Goal: Information Seeking & Learning: Find contact information

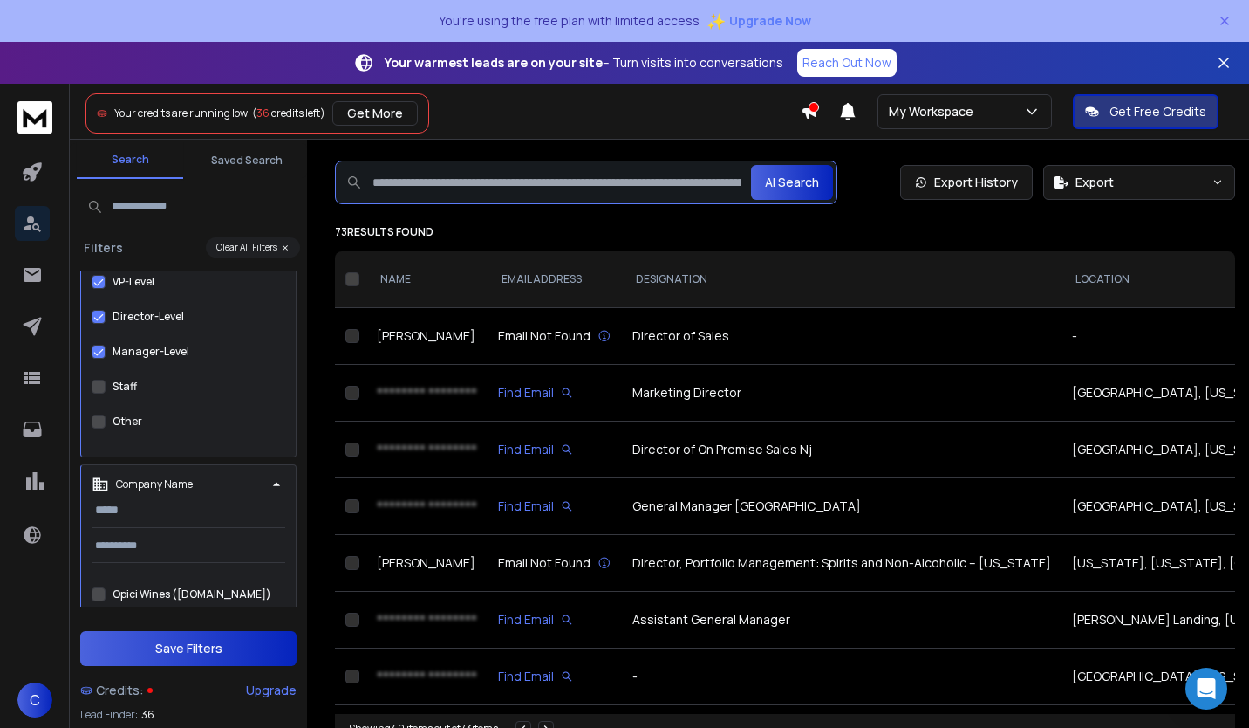
scroll to position [689, 0]
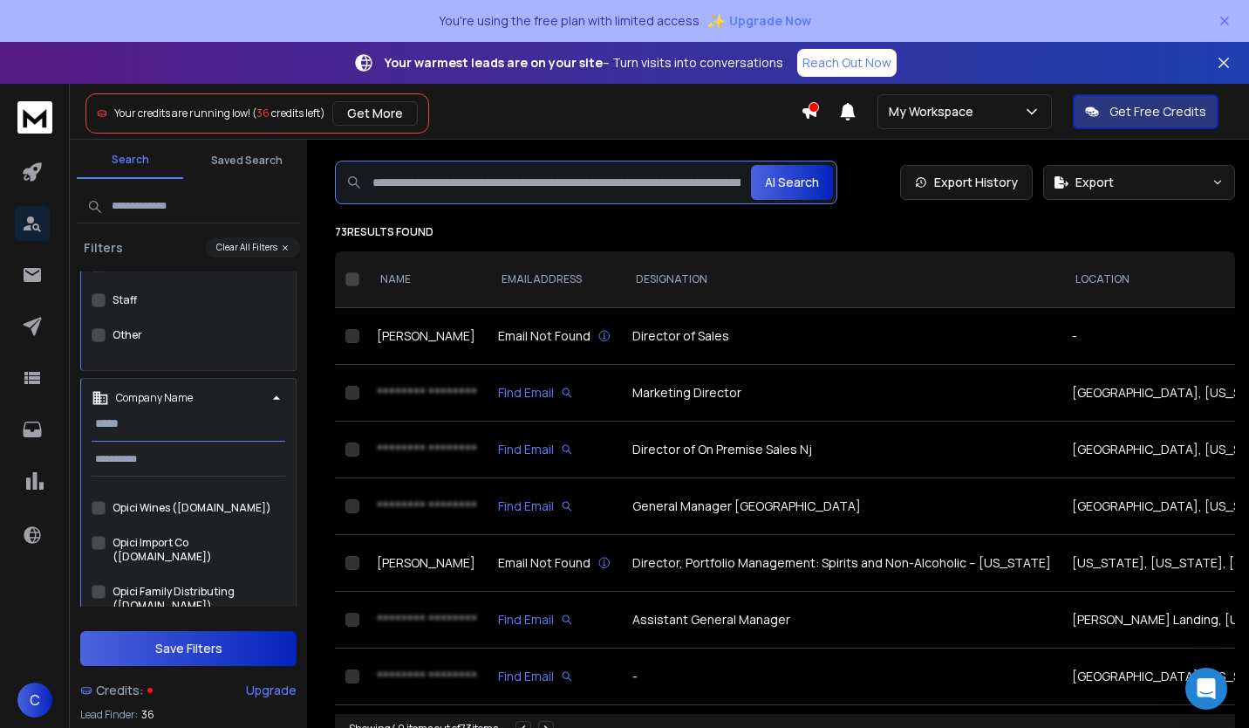
click at [181, 420] on input "*****" at bounding box center [189, 424] width 194 height 35
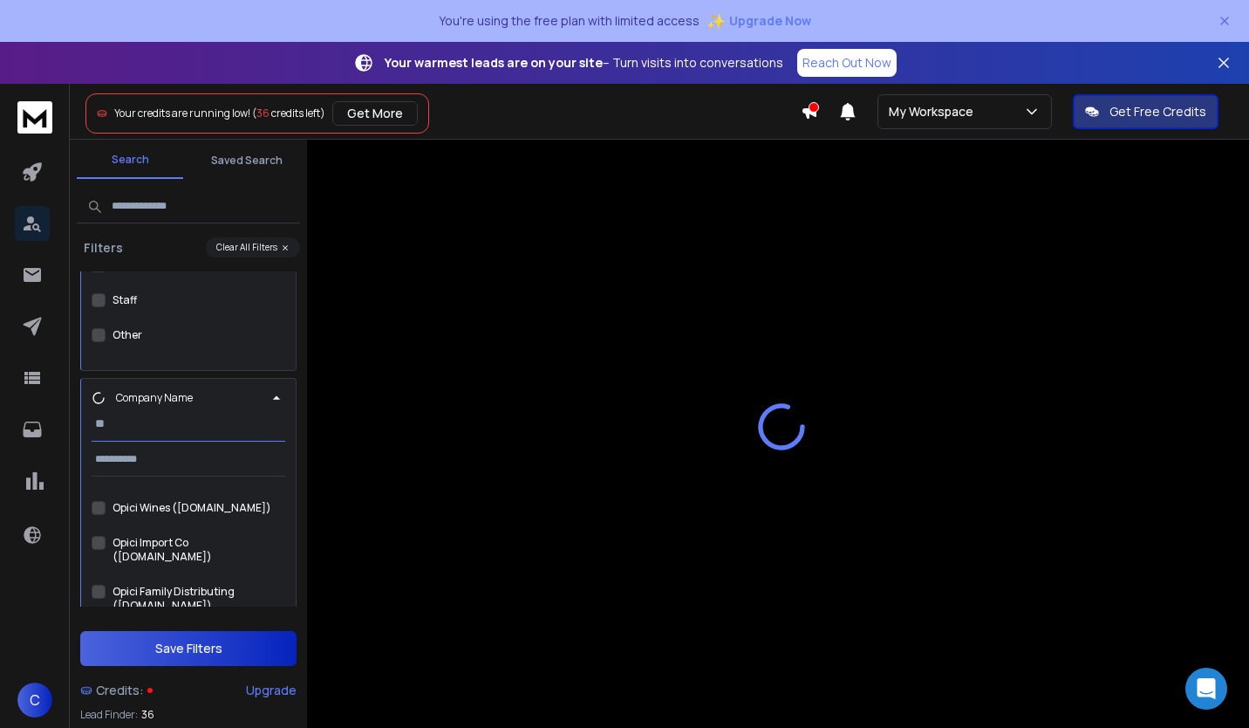
type input "*"
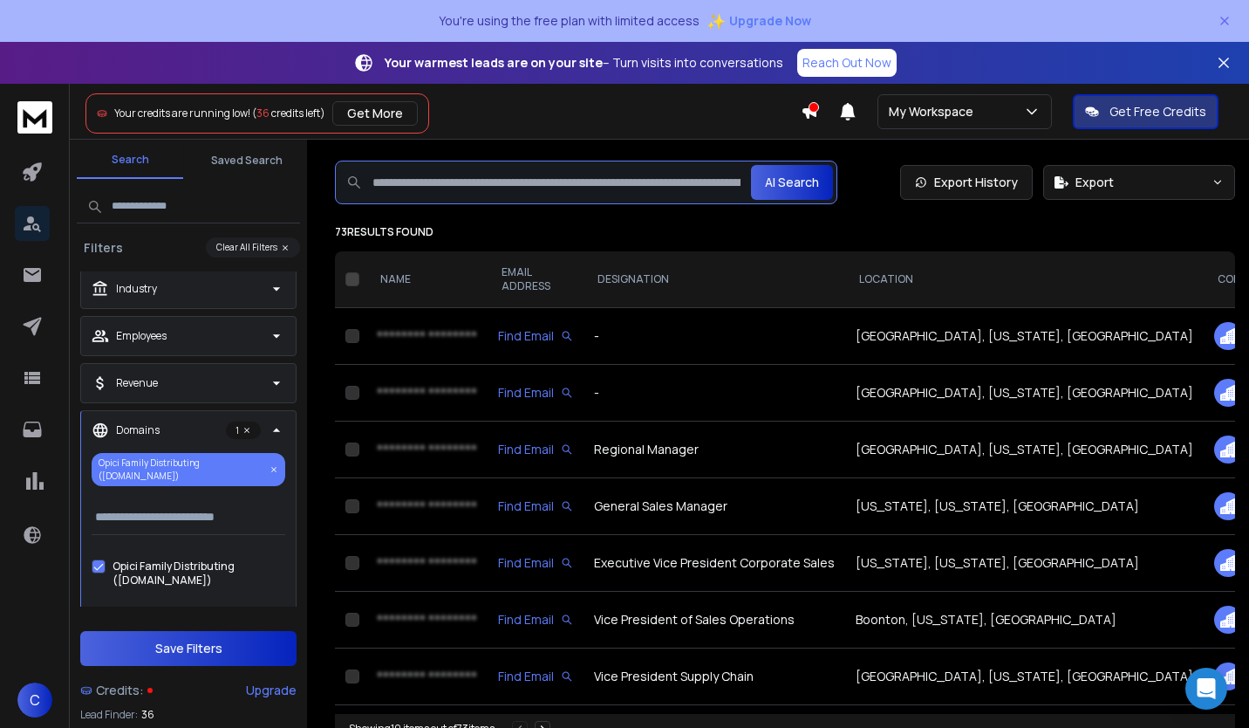
scroll to position [163, 0]
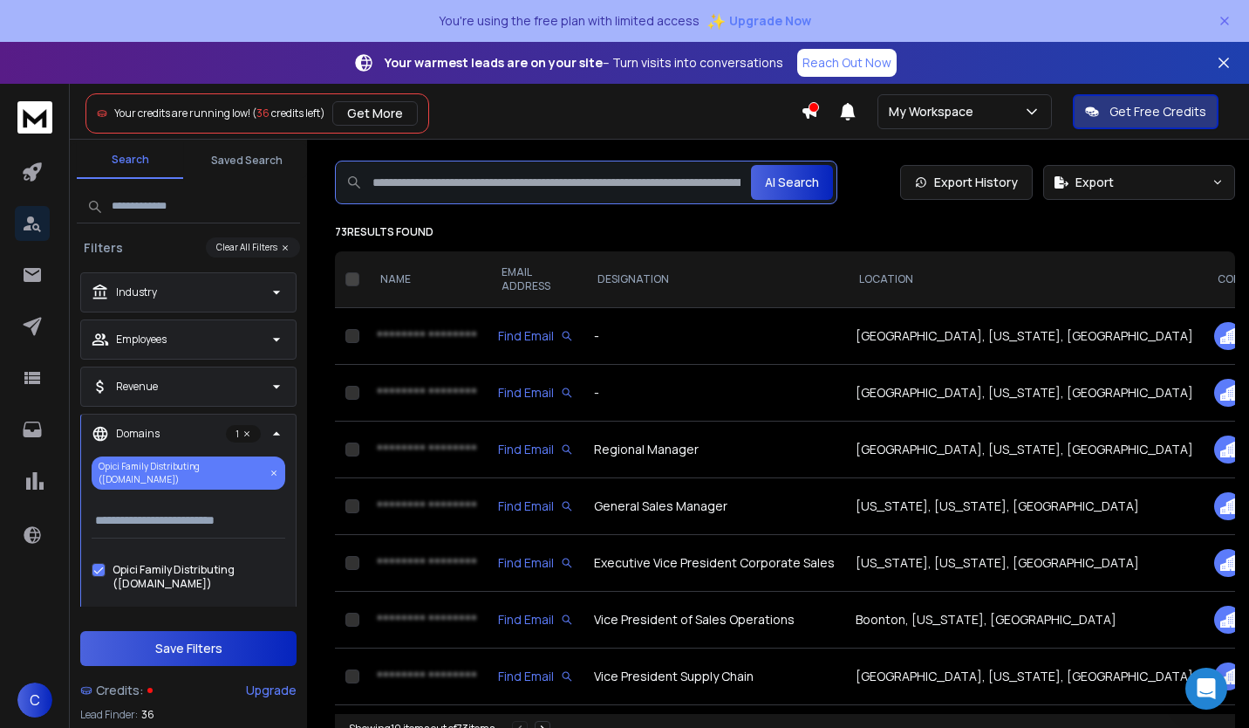
click at [243, 433] on icon at bounding box center [247, 433] width 9 height 9
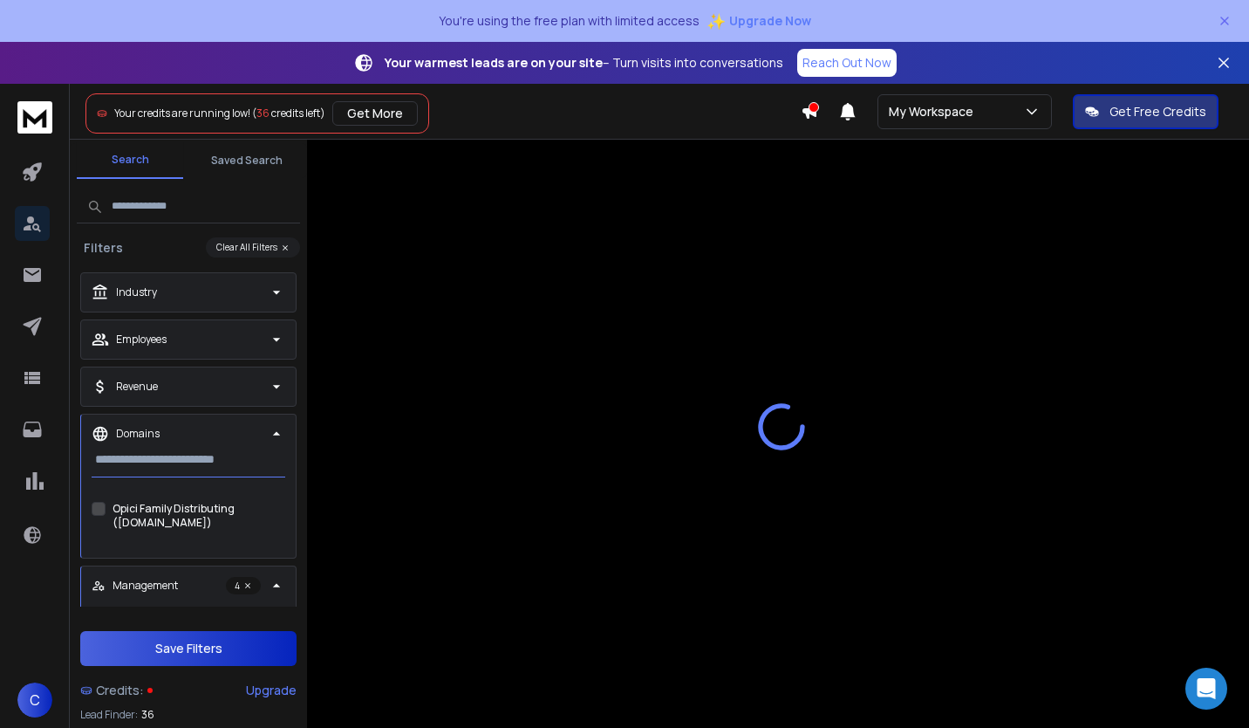
drag, startPoint x: 249, startPoint y: 459, endPoint x: 92, endPoint y: 463, distance: 158.0
click at [92, 463] on input "**********" at bounding box center [189, 459] width 194 height 35
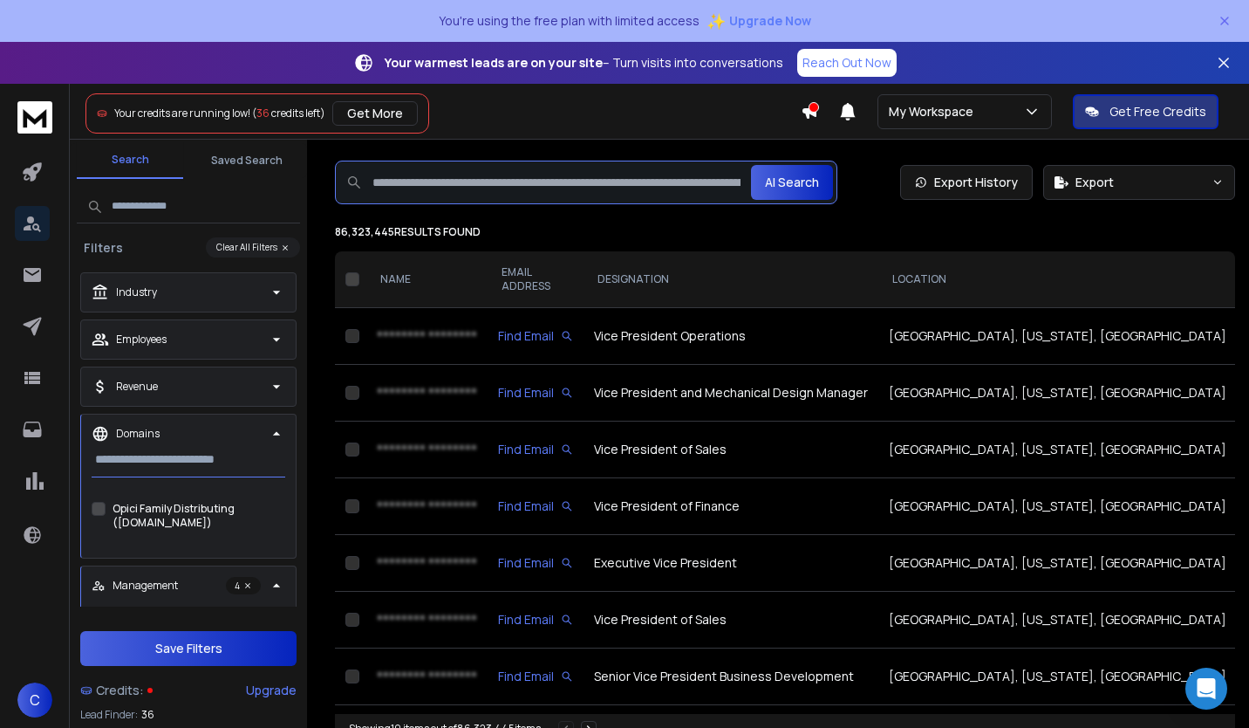
paste input
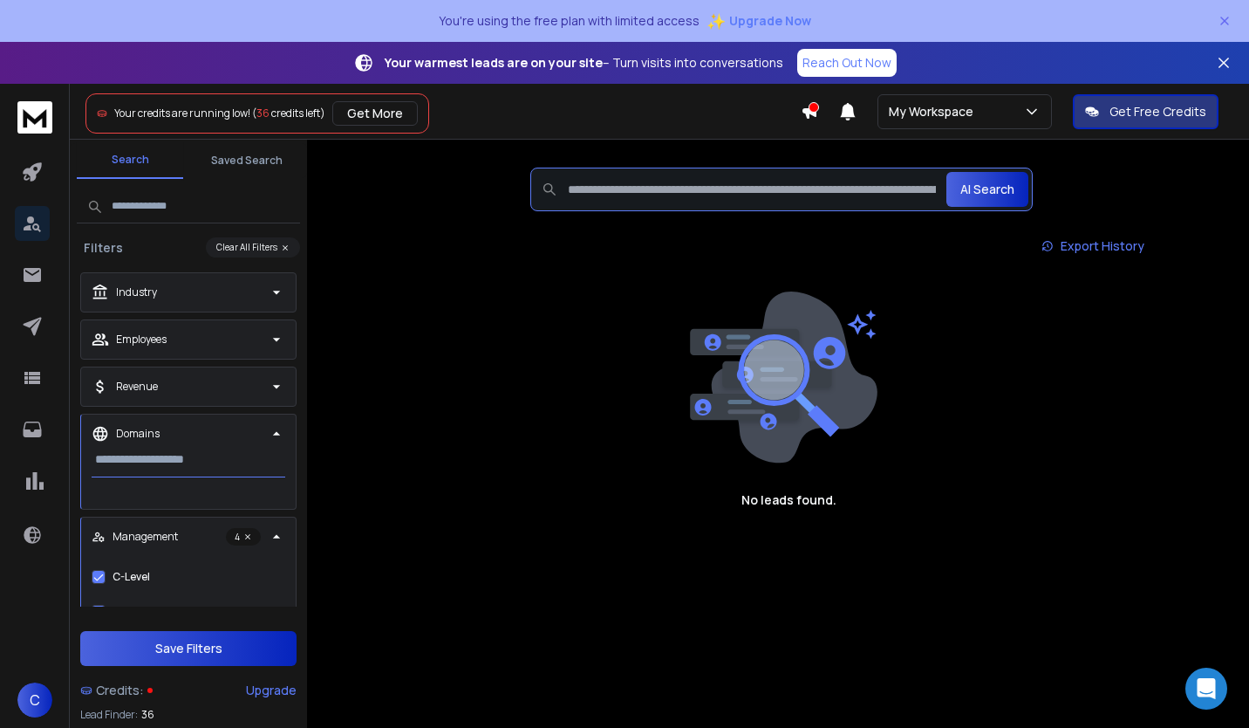
click at [125, 458] on input "**********" at bounding box center [189, 459] width 194 height 35
click at [99, 508] on \(abc\ "[US_STATE] Alcoholic Beverage Control Authority ([DOMAIN_NAME][US_STATE])" at bounding box center [99, 509] width 14 height 14
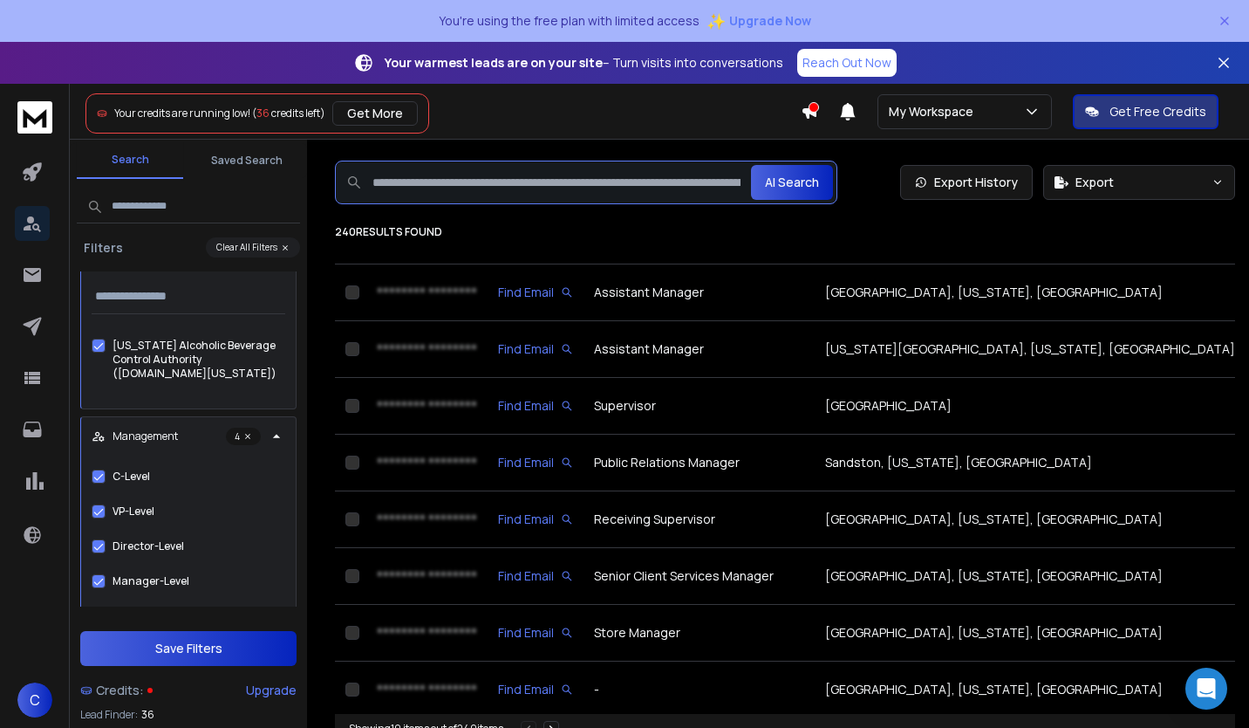
scroll to position [431, 0]
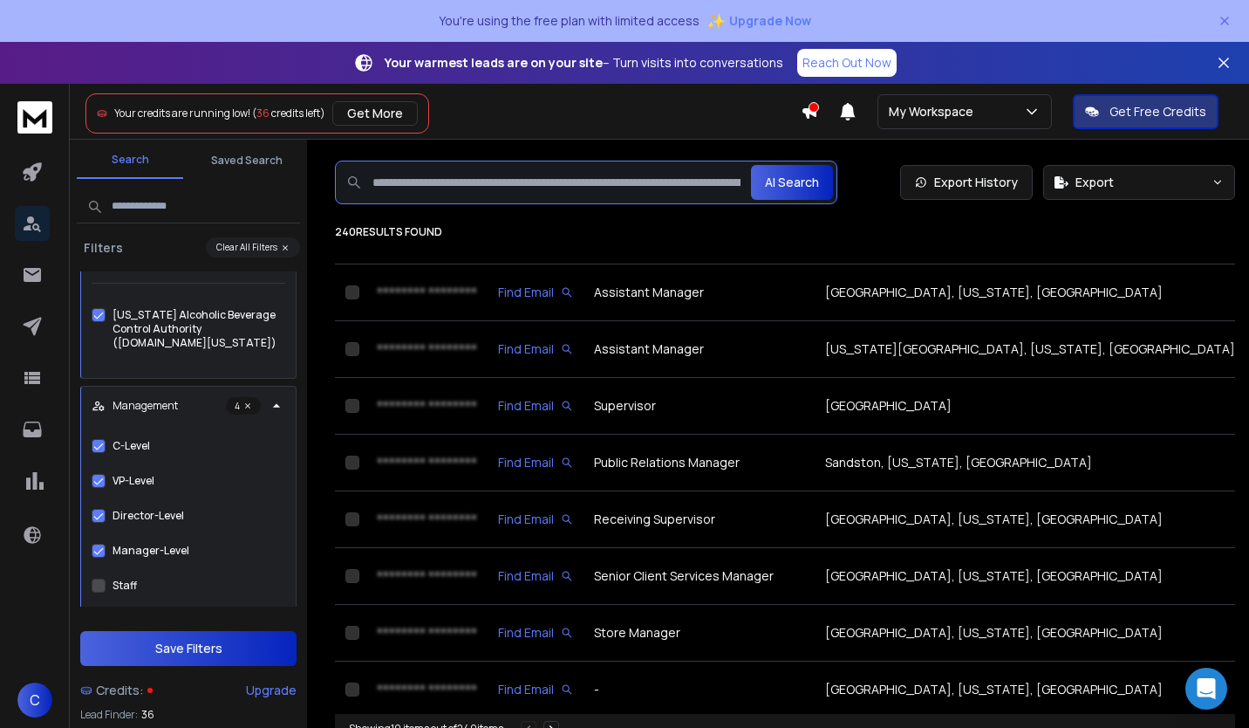
click at [100, 543] on button "Manager-Level" at bounding box center [99, 550] width 14 height 14
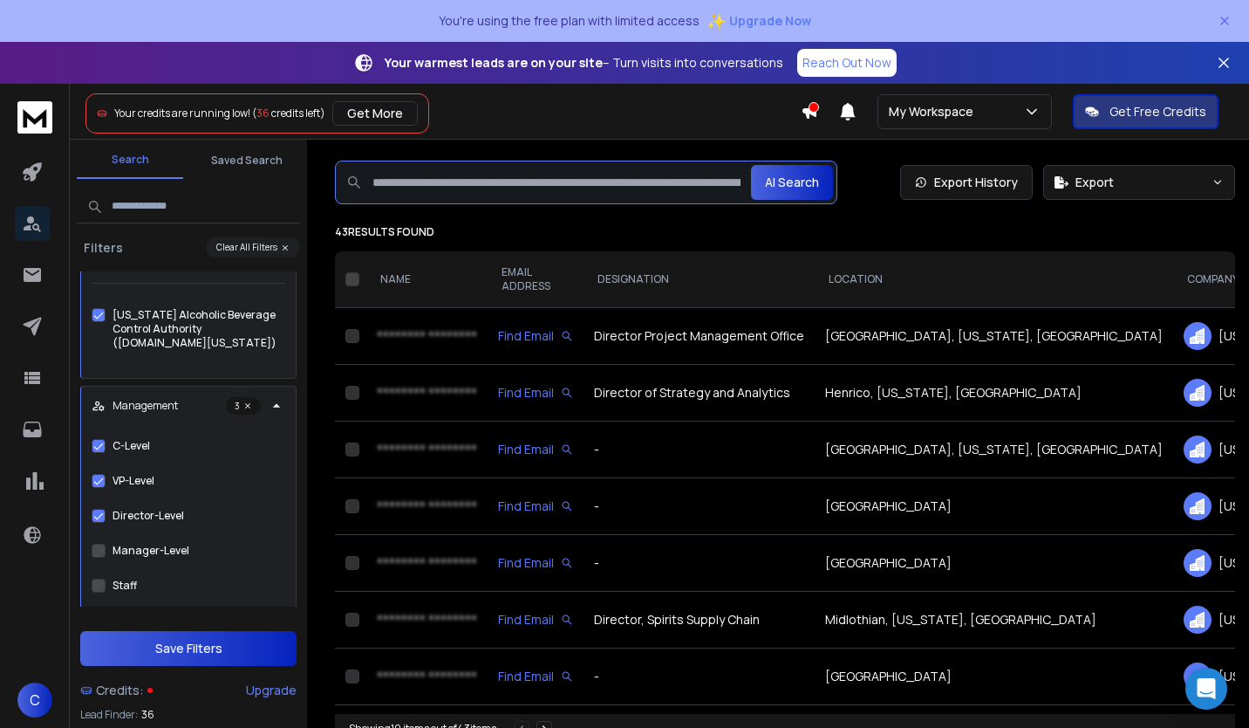
click at [514, 615] on div "Find Email" at bounding box center [535, 619] width 75 height 17
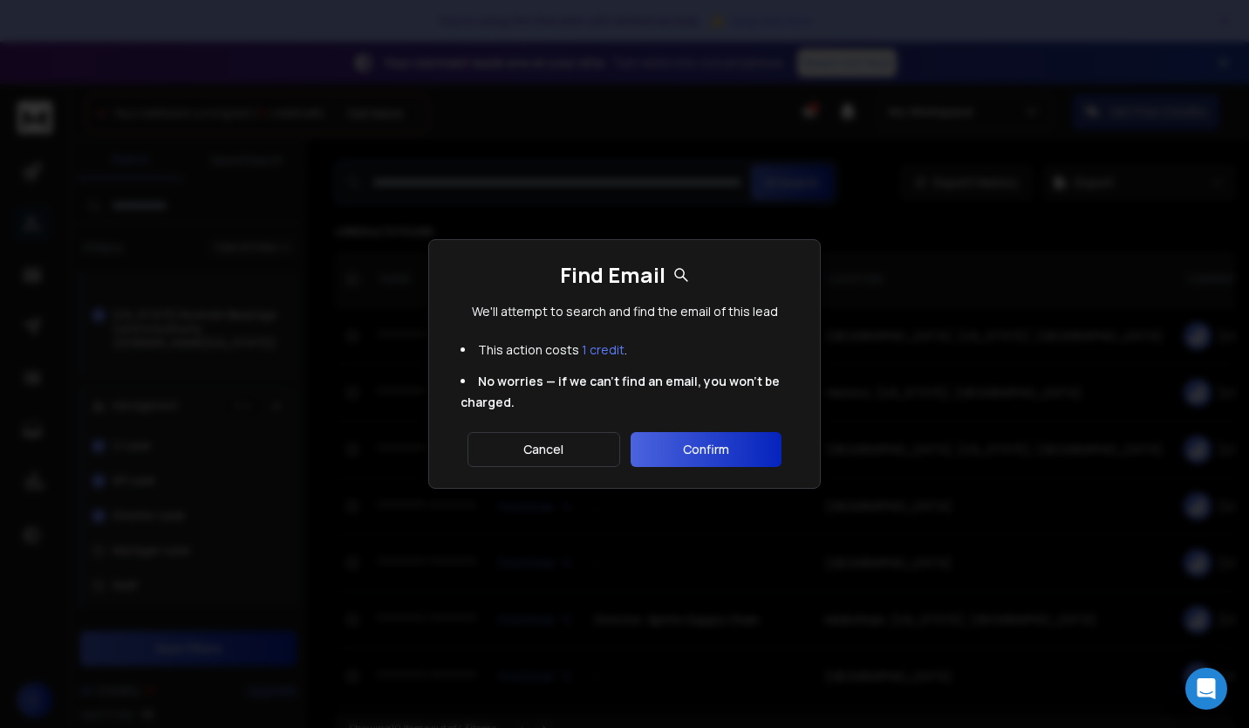
click at [699, 457] on button "Confirm" at bounding box center [706, 449] width 151 height 35
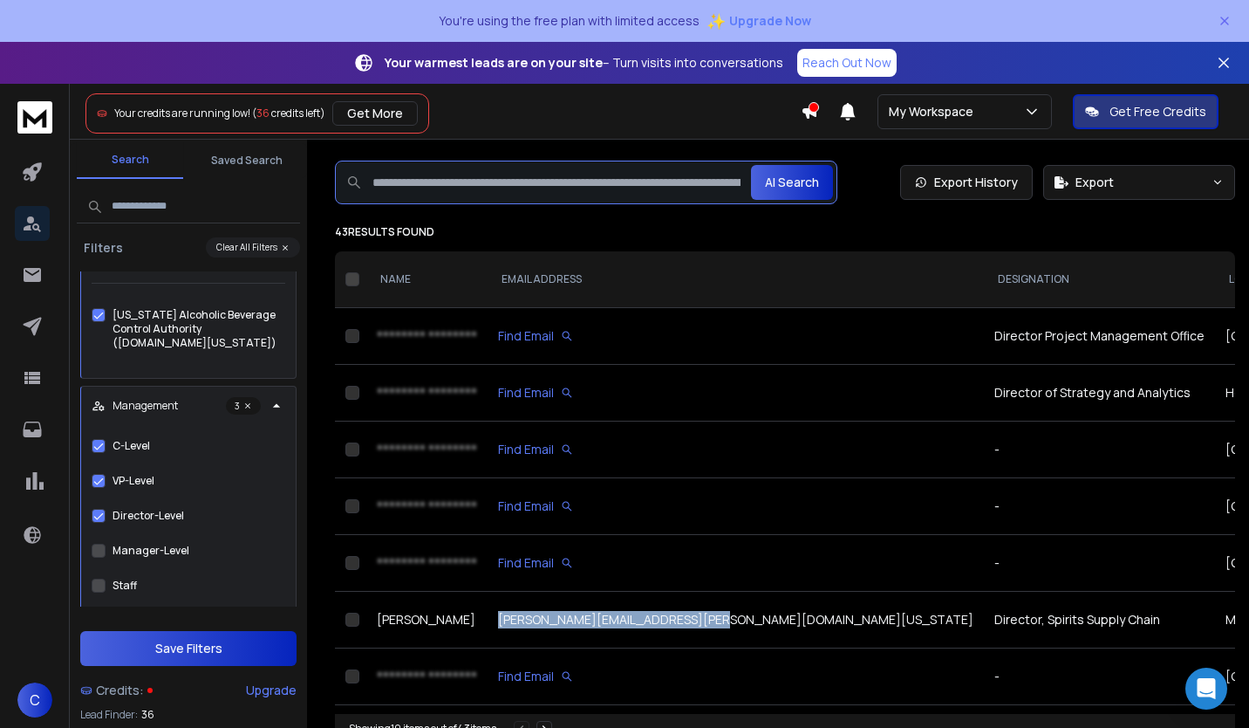
drag, startPoint x: 673, startPoint y: 621, endPoint x: 484, endPoint y: 622, distance: 188.4
click at [488, 622] on td "[PERSON_NAME][EMAIL_ADDRESS][PERSON_NAME][DOMAIN_NAME][US_STATE]" at bounding box center [736, 619] width 496 height 57
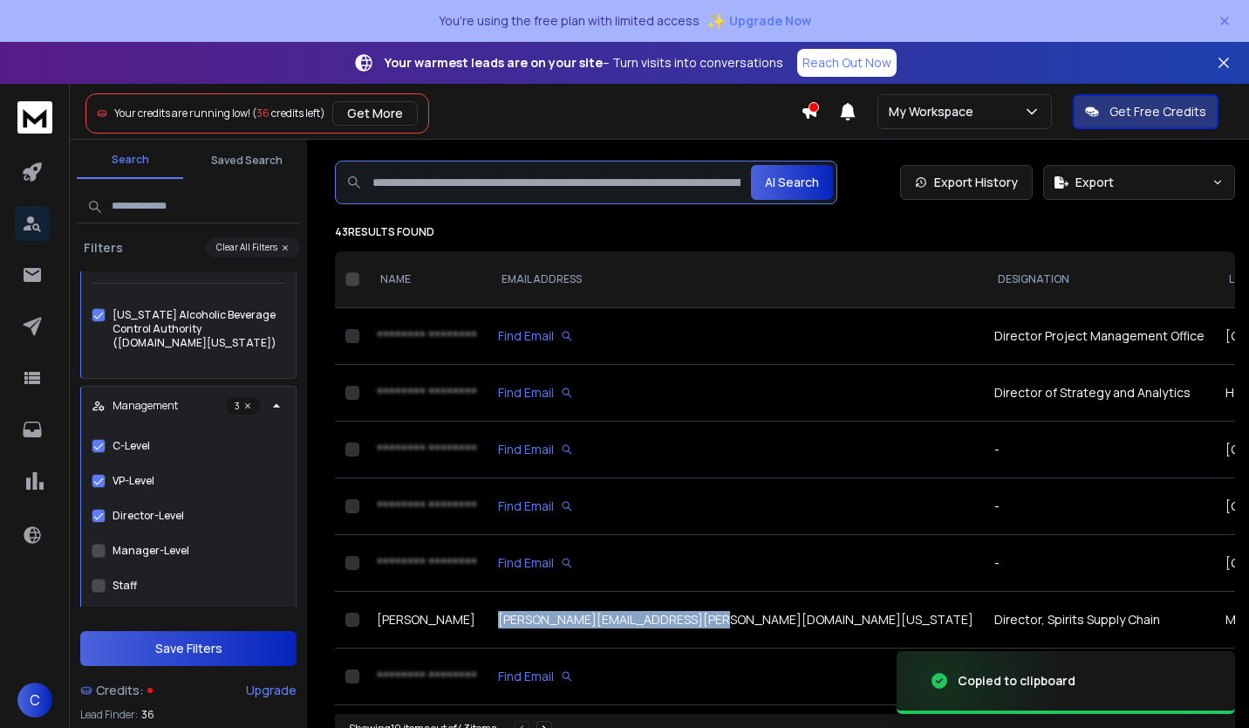
copy div "[PERSON_NAME][EMAIL_ADDRESS][PERSON_NAME][DOMAIN_NAME][US_STATE]"
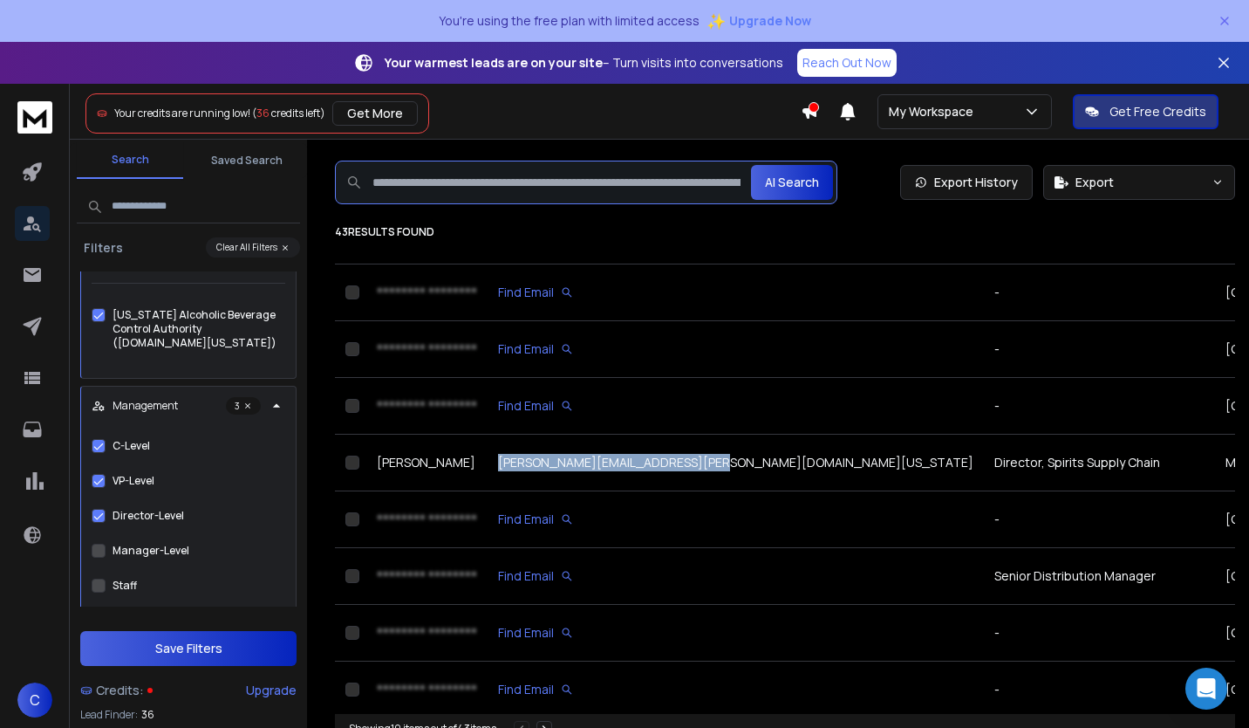
scroll to position [170, 0]
click at [524, 567] on div "Find Email" at bounding box center [735, 575] width 475 height 17
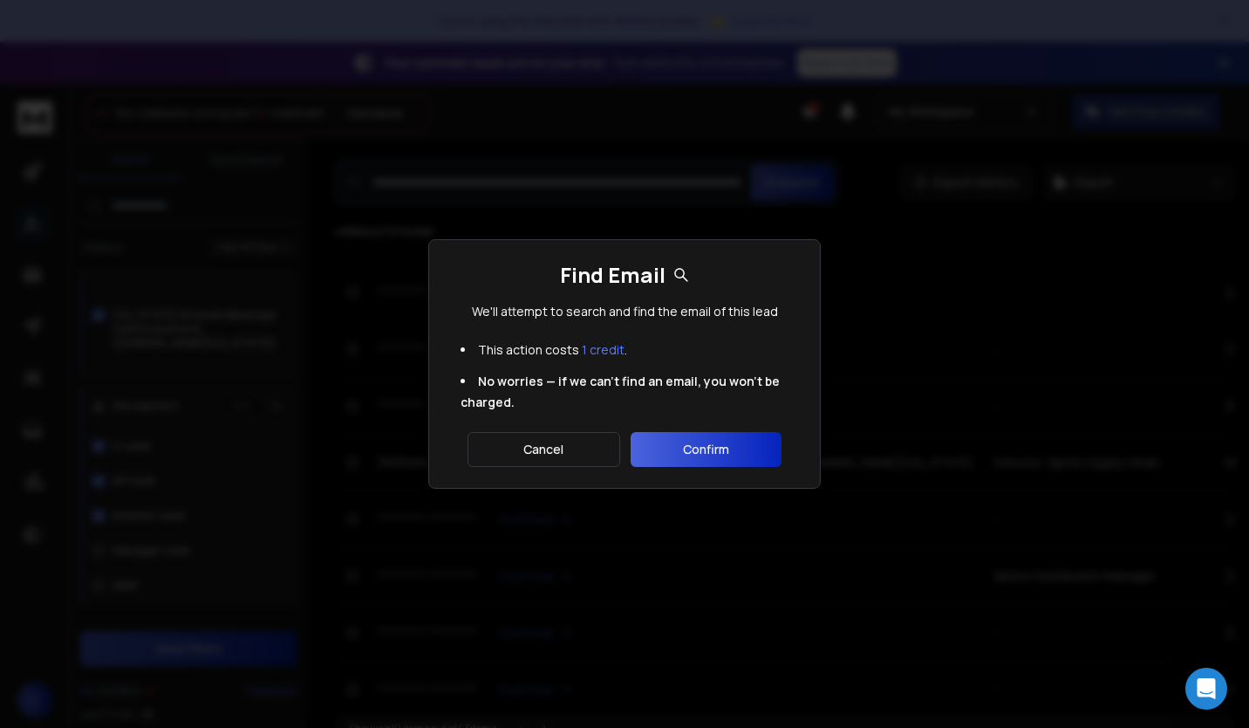
click at [713, 447] on button "Confirm" at bounding box center [706, 449] width 151 height 35
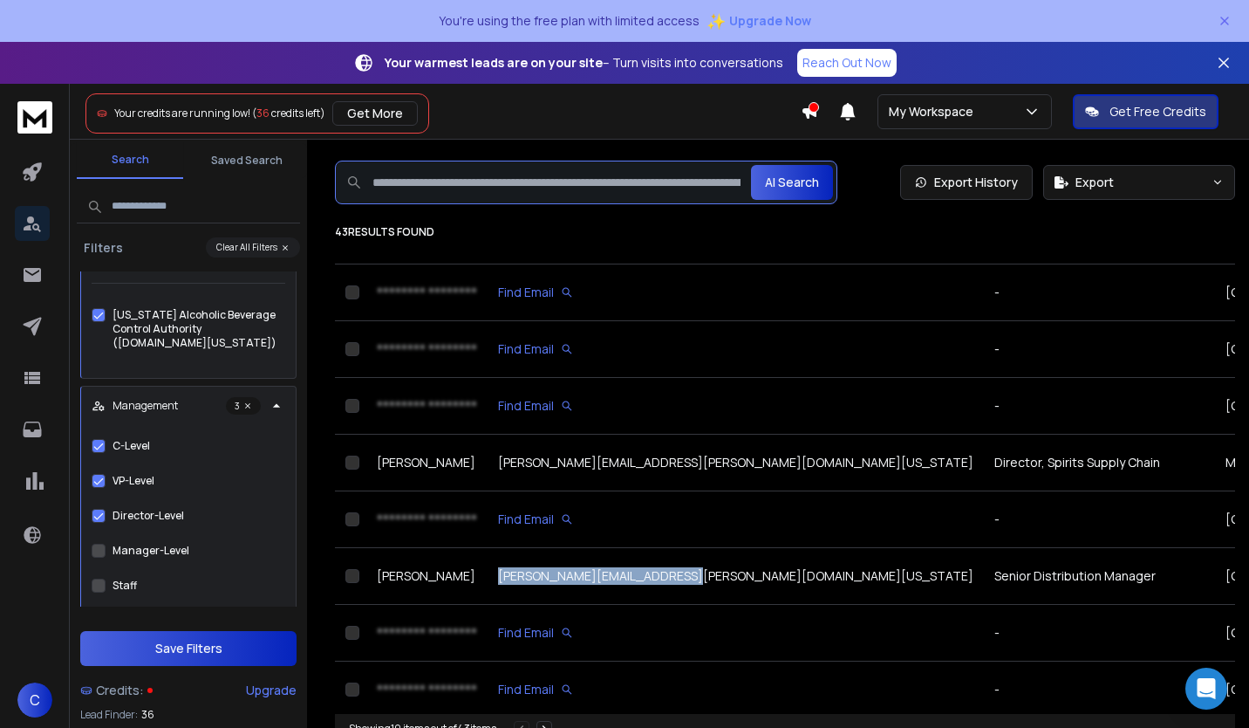
drag, startPoint x: 653, startPoint y: 562, endPoint x: 486, endPoint y: 569, distance: 167.6
click at [498, 569] on div "[PERSON_NAME][EMAIL_ADDRESS][PERSON_NAME][DOMAIN_NAME][US_STATE]" at bounding box center [735, 575] width 475 height 17
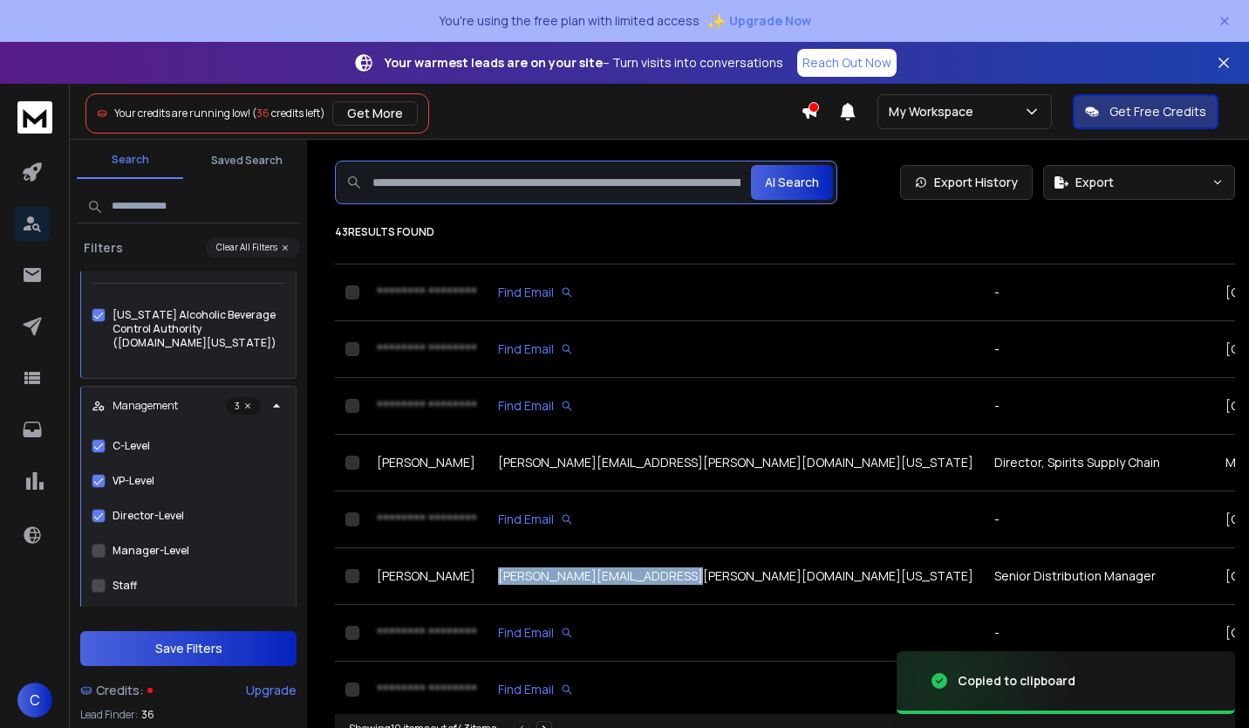
copy div "[PERSON_NAME][EMAIL_ADDRESS][PERSON_NAME][DOMAIN_NAME][US_STATE]"
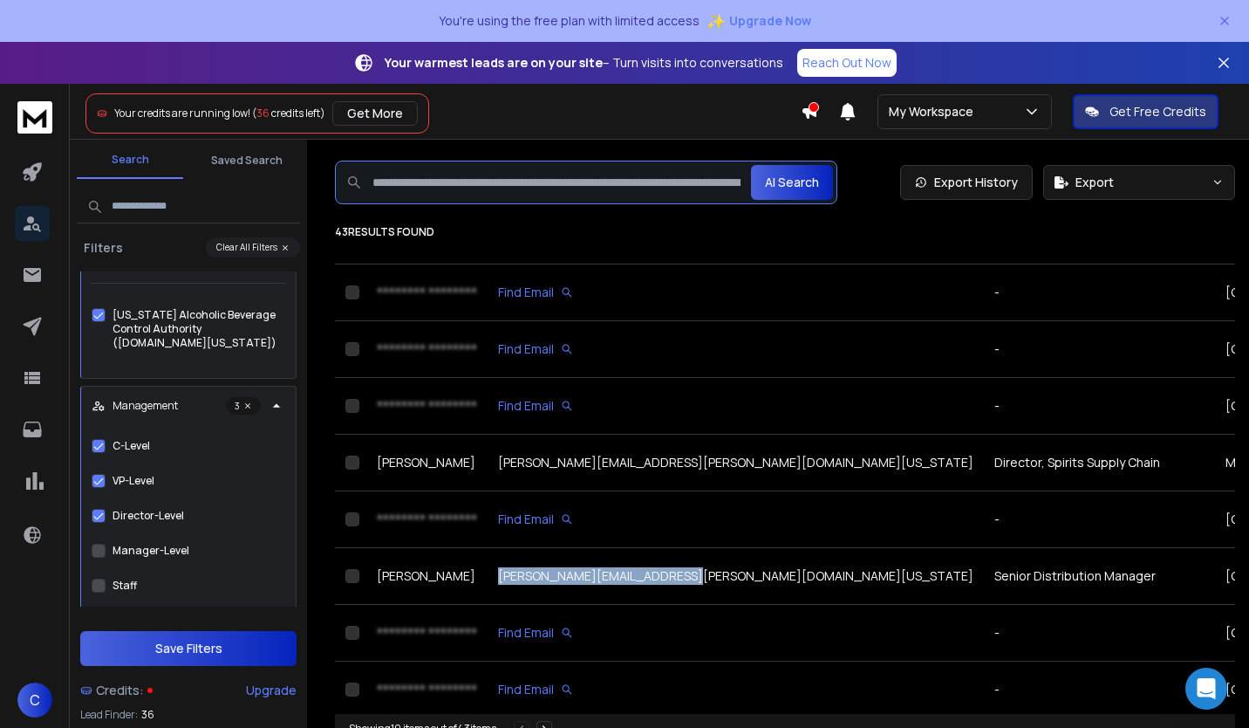
click at [551, 722] on icon at bounding box center [544, 728] width 14 height 14
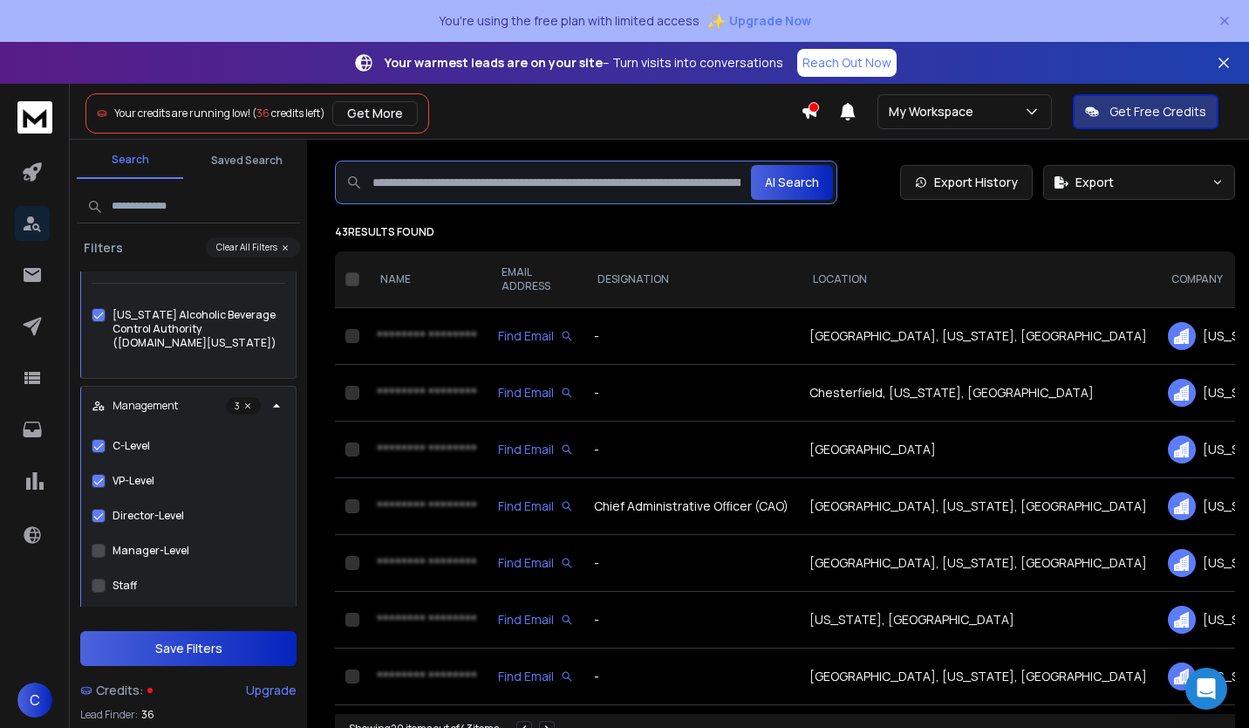
click at [552, 722] on icon at bounding box center [547, 728] width 14 height 14
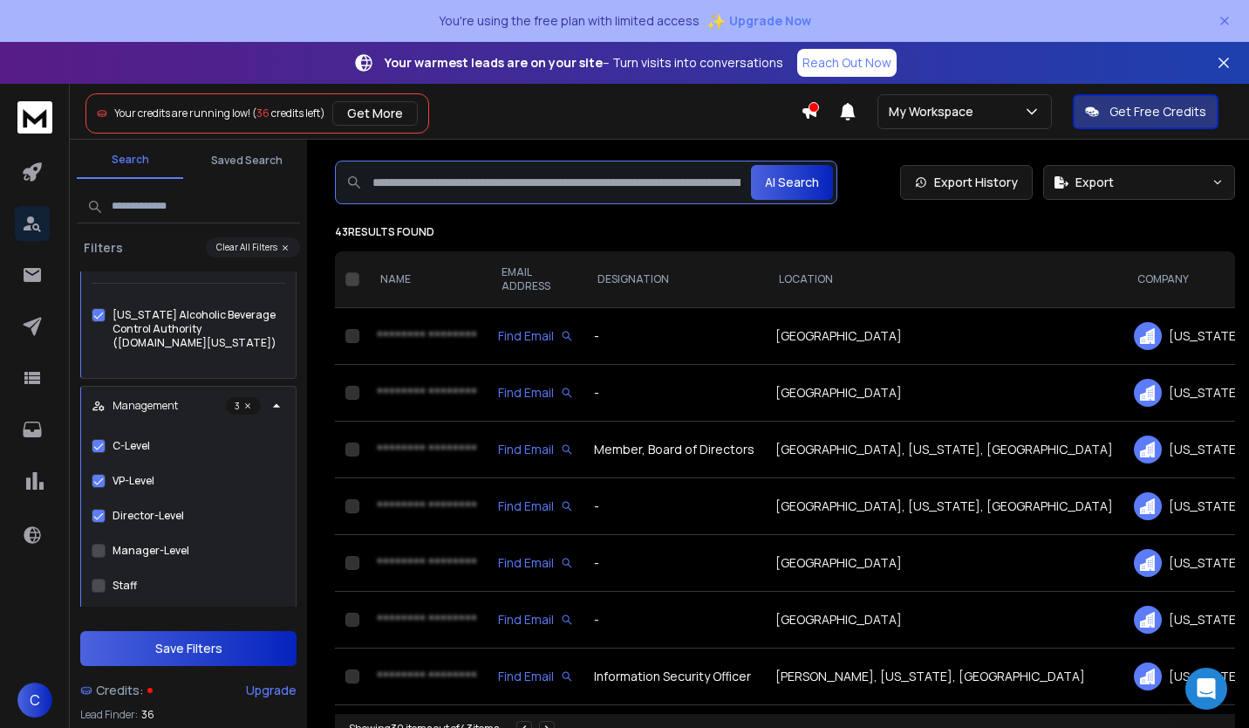
click at [96, 509] on button "Director-Level" at bounding box center [99, 516] width 14 height 14
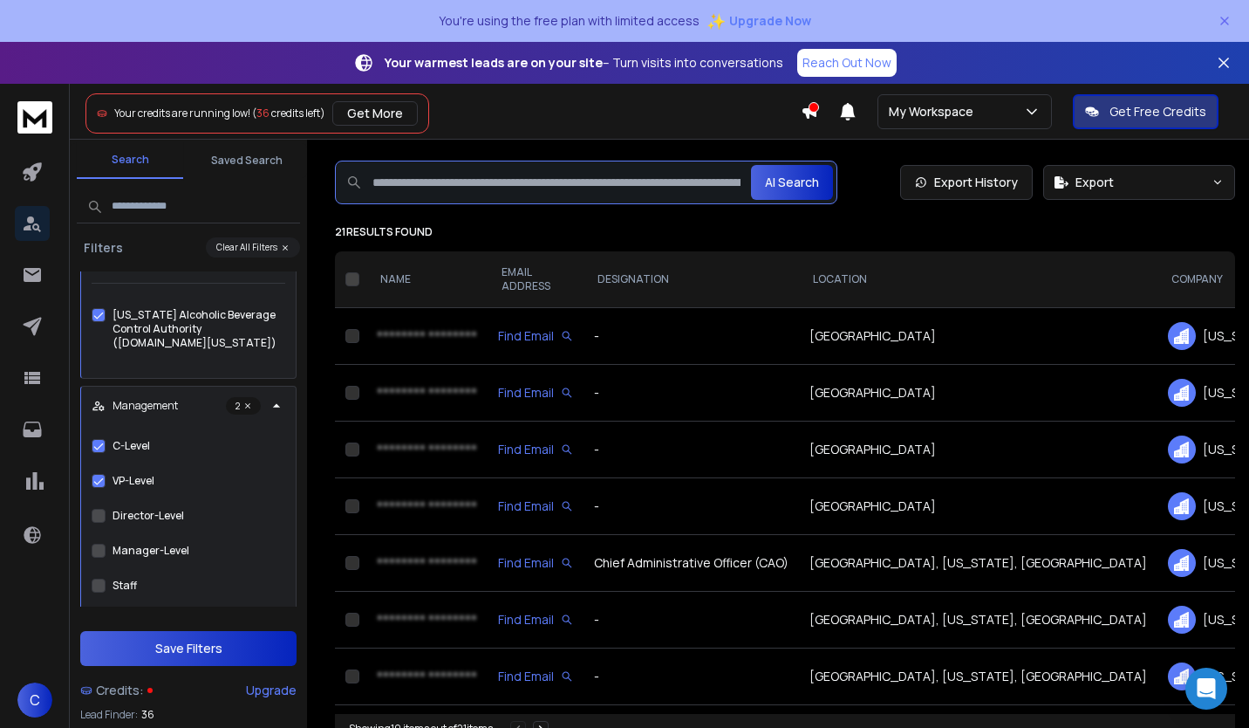
click at [99, 474] on button "VP-Level" at bounding box center [99, 481] width 14 height 14
click at [549, 722] on icon at bounding box center [542, 728] width 14 height 14
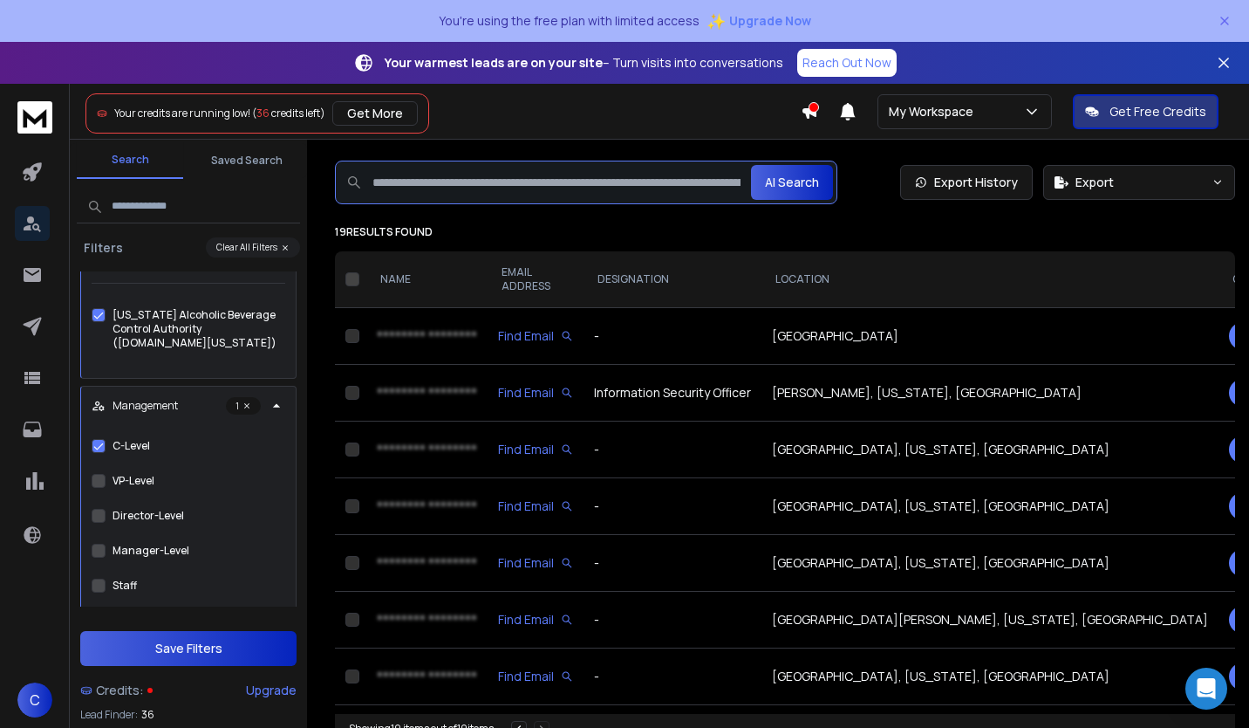
click at [102, 474] on button "VP-Level" at bounding box center [99, 481] width 14 height 14
click at [98, 439] on button "C-Level" at bounding box center [99, 446] width 14 height 14
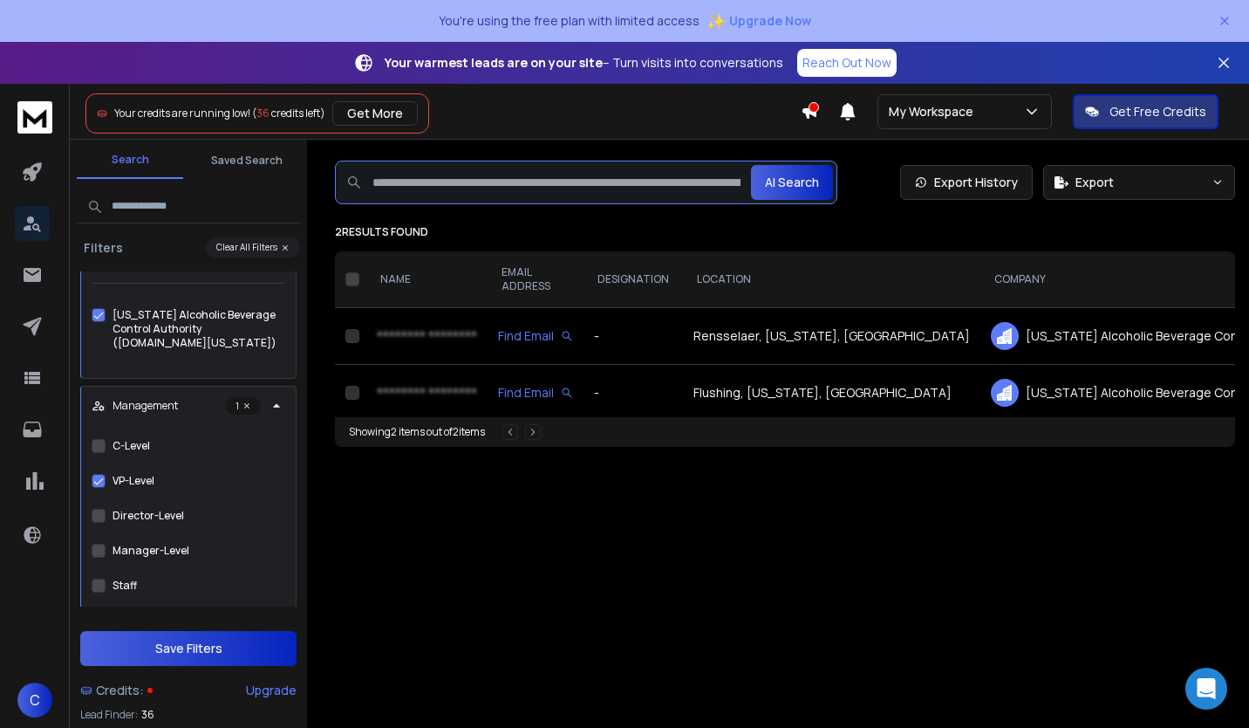
click at [98, 509] on button "Director-Level" at bounding box center [99, 516] width 14 height 14
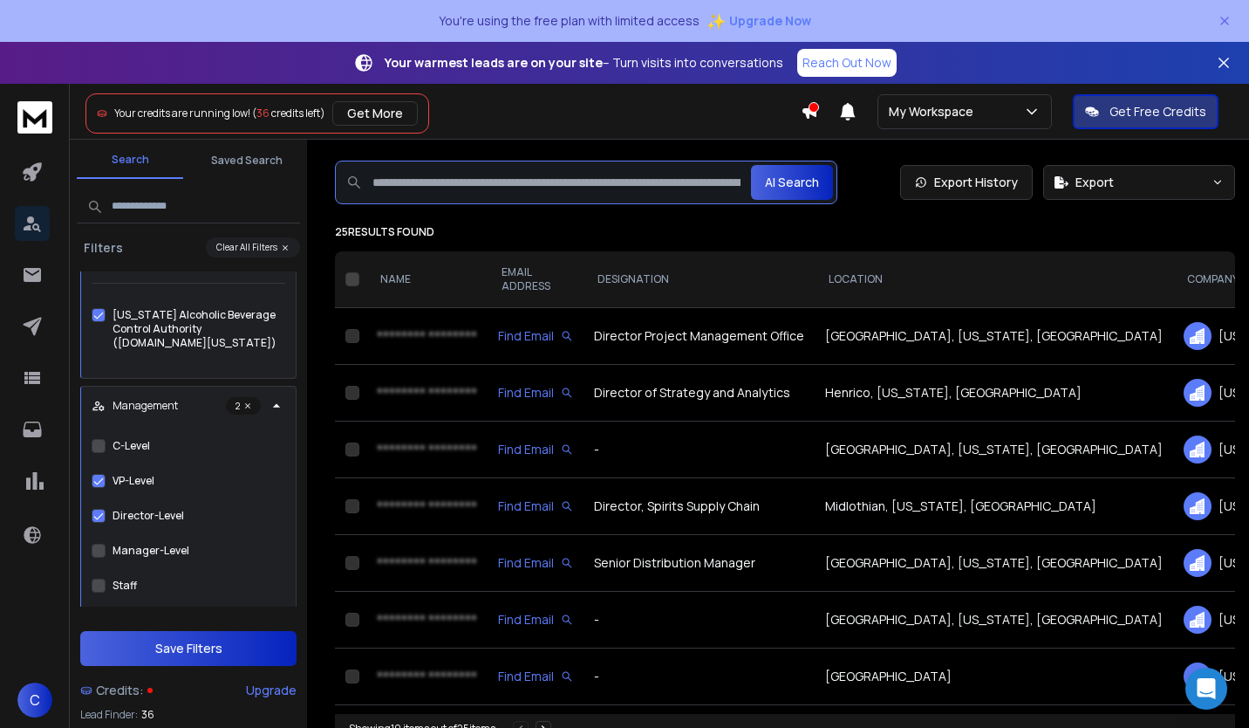
click at [99, 474] on button "VP-Level" at bounding box center [99, 481] width 14 height 14
click at [550, 725] on icon at bounding box center [543, 728] width 14 height 14
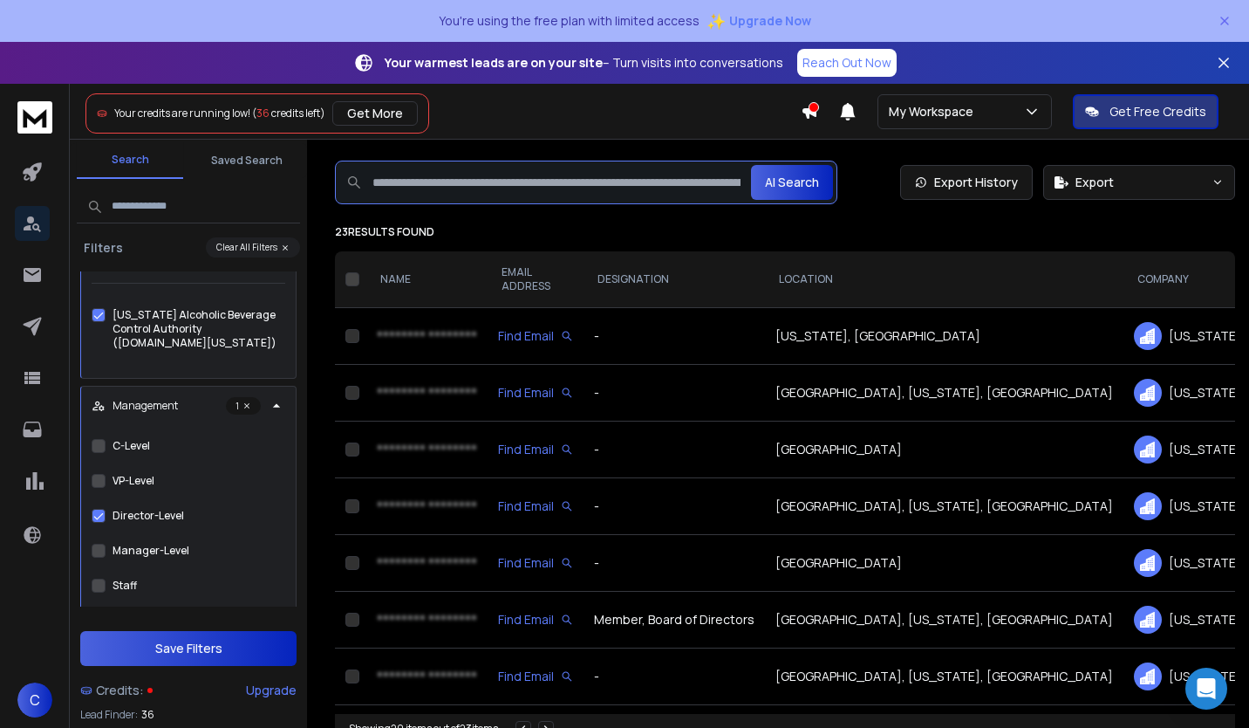
click at [520, 626] on div "Find Email" at bounding box center [535, 619] width 75 height 17
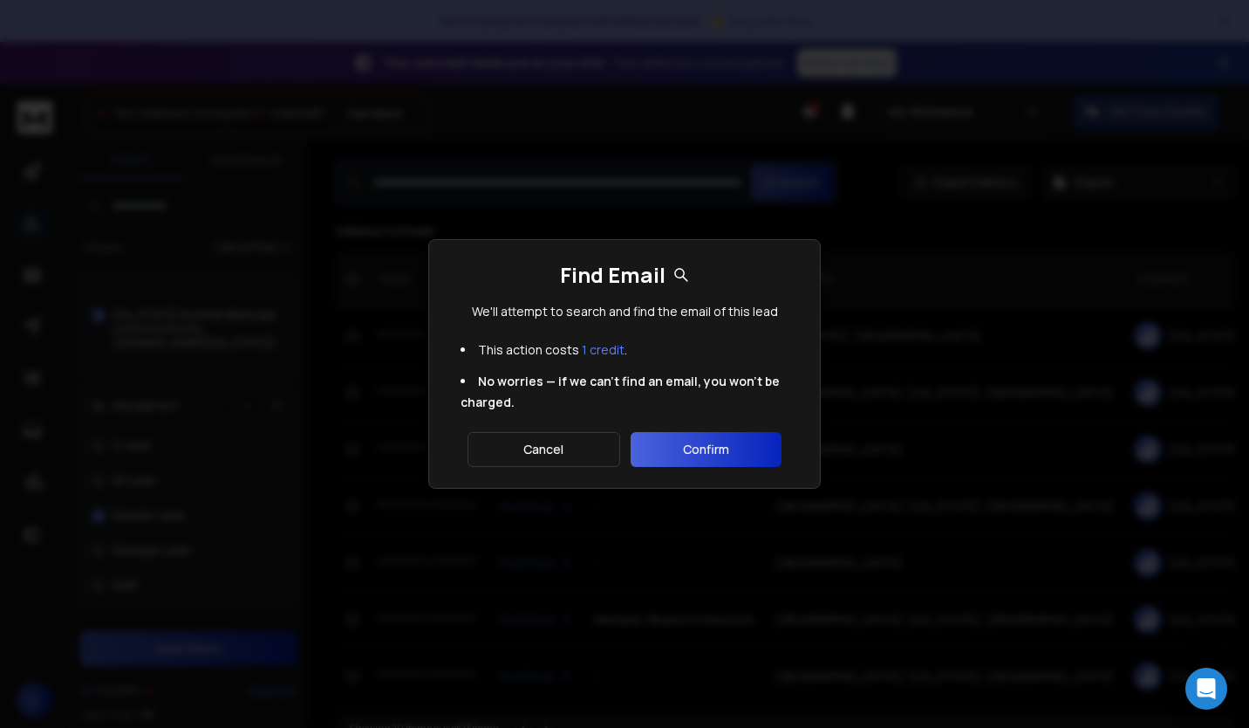
click at [725, 455] on button "Confirm" at bounding box center [706, 449] width 151 height 35
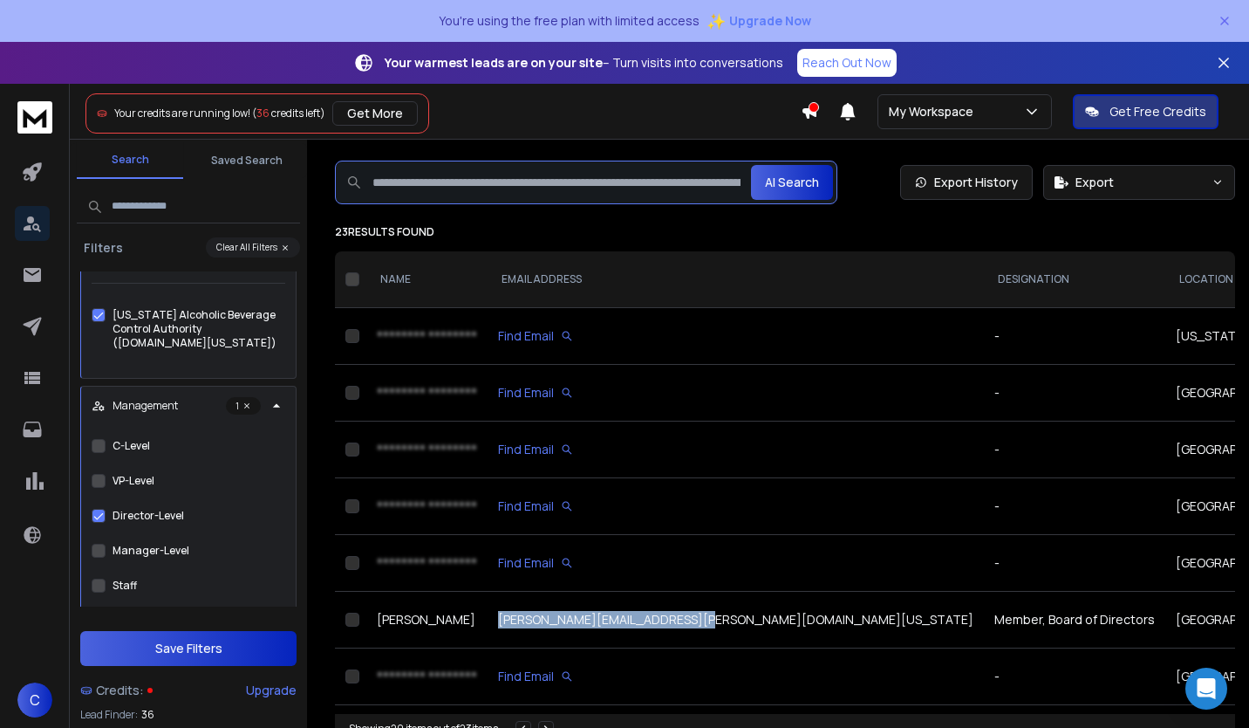
drag, startPoint x: 654, startPoint y: 618, endPoint x: 485, endPoint y: 621, distance: 169.3
click at [488, 621] on td "[PERSON_NAME][EMAIL_ADDRESS][PERSON_NAME][DOMAIN_NAME][US_STATE]" at bounding box center [736, 619] width 496 height 57
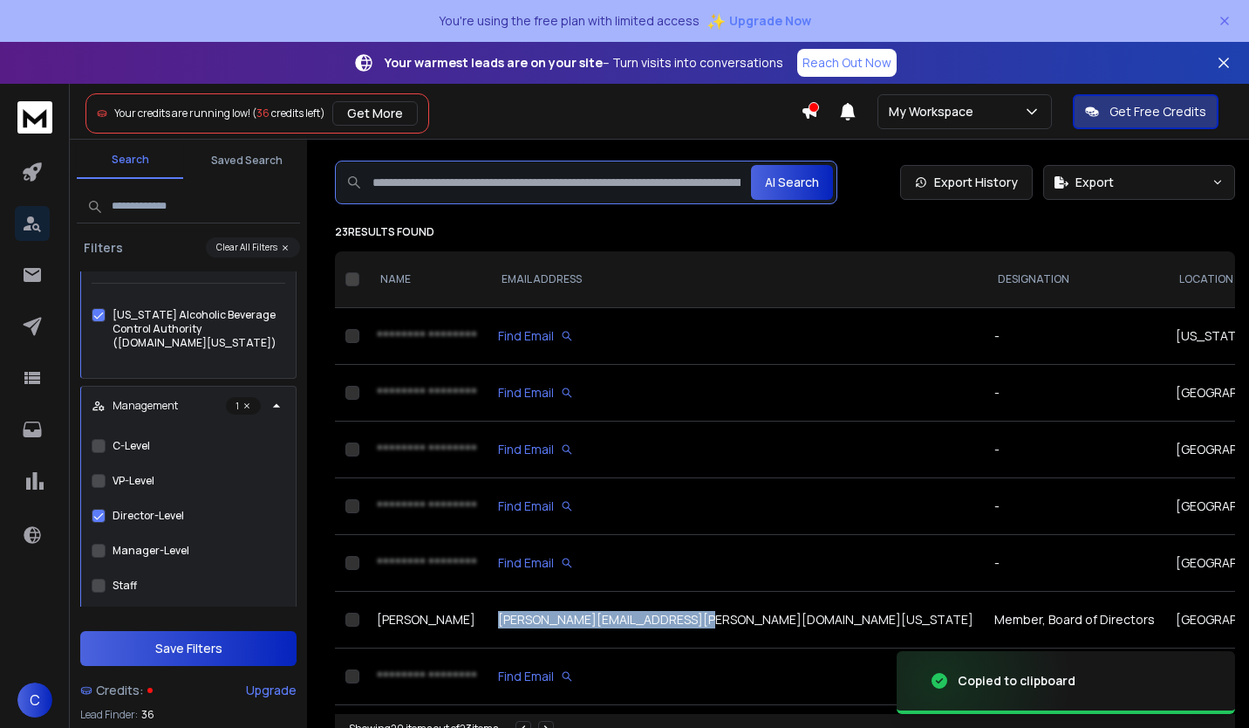
drag, startPoint x: 485, startPoint y: 621, endPoint x: 494, endPoint y: 622, distance: 8.8
copy div "[PERSON_NAME][EMAIL_ADDRESS][PERSON_NAME][DOMAIN_NAME][US_STATE]"
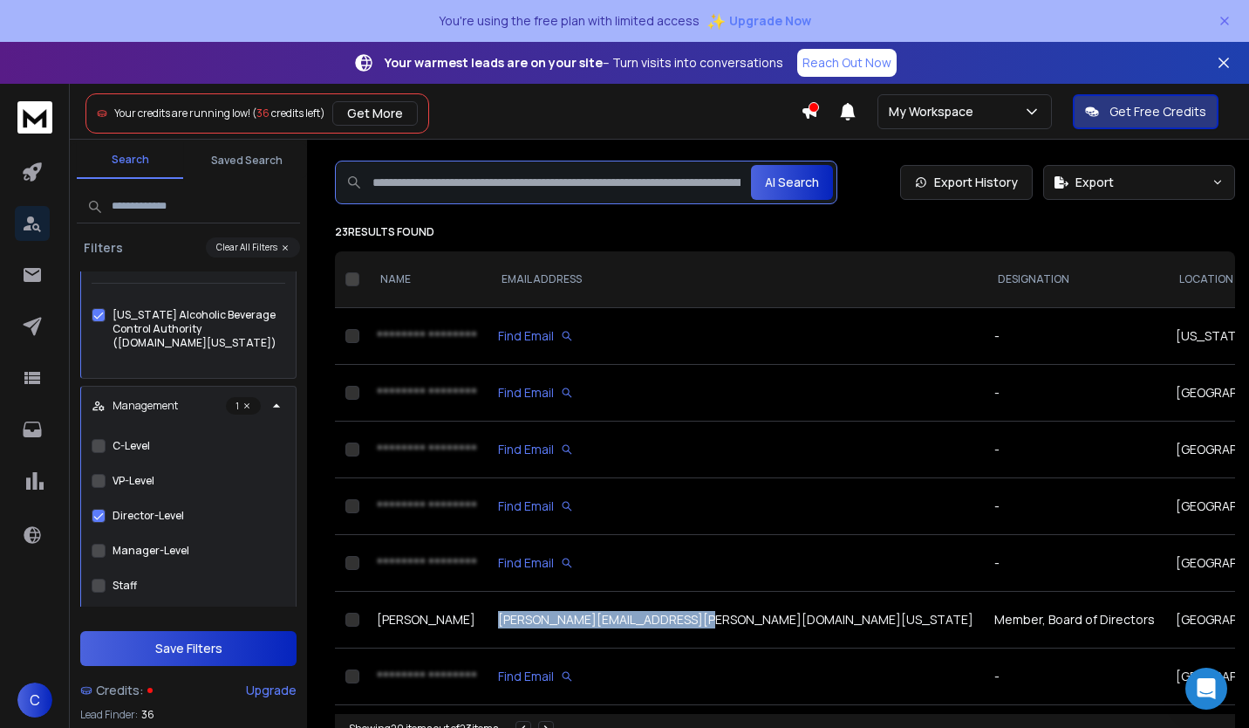
click at [553, 724] on icon at bounding box center [546, 728] width 14 height 14
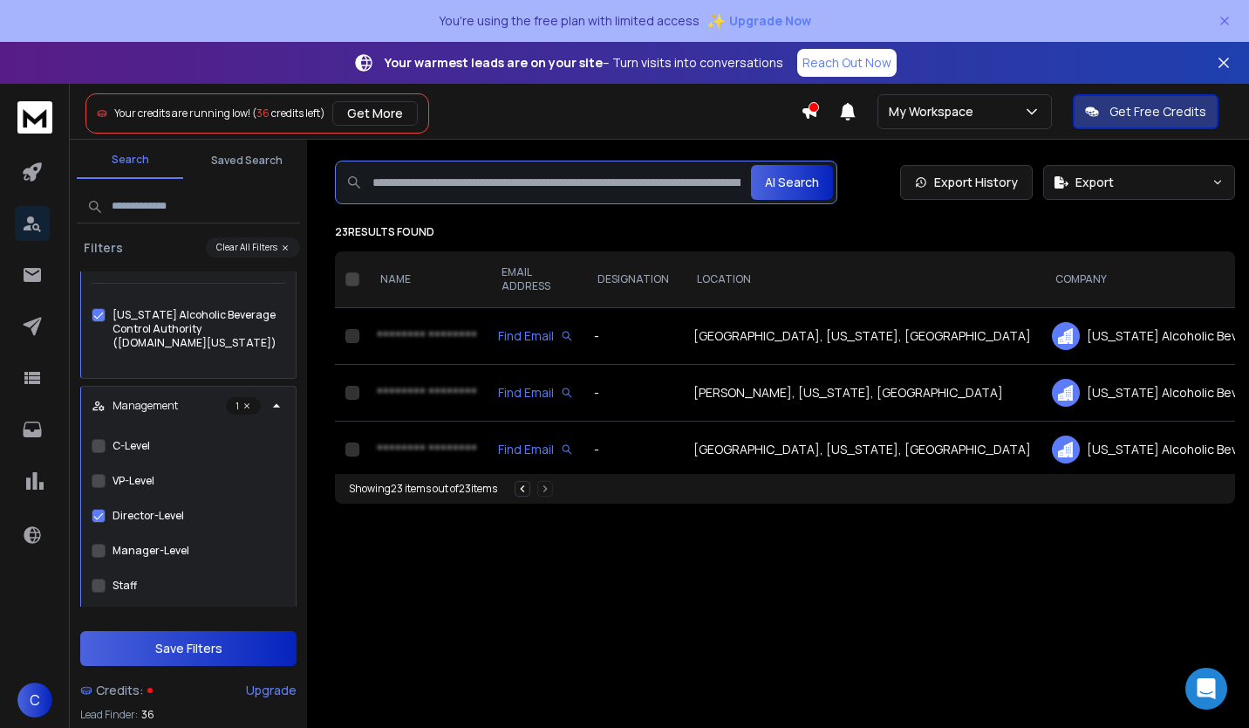
click at [530, 495] on icon at bounding box center [523, 489] width 14 height 14
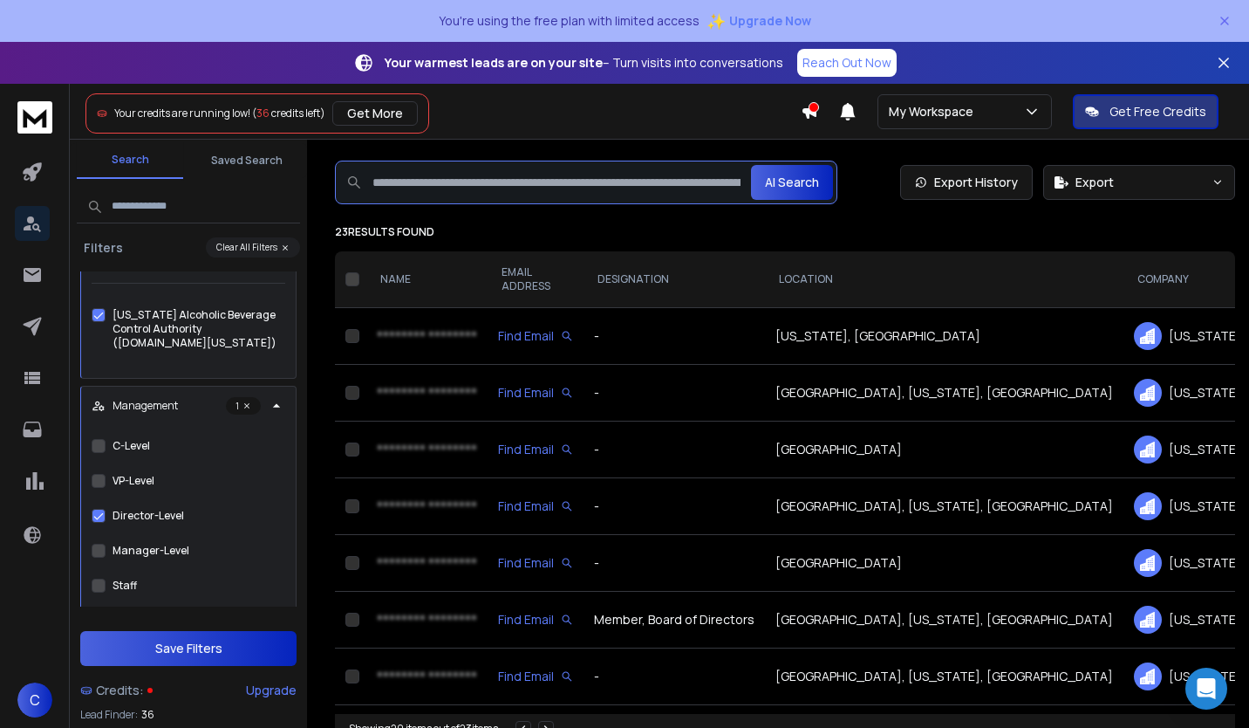
click at [102, 509] on button "Director-Level" at bounding box center [99, 516] width 14 height 14
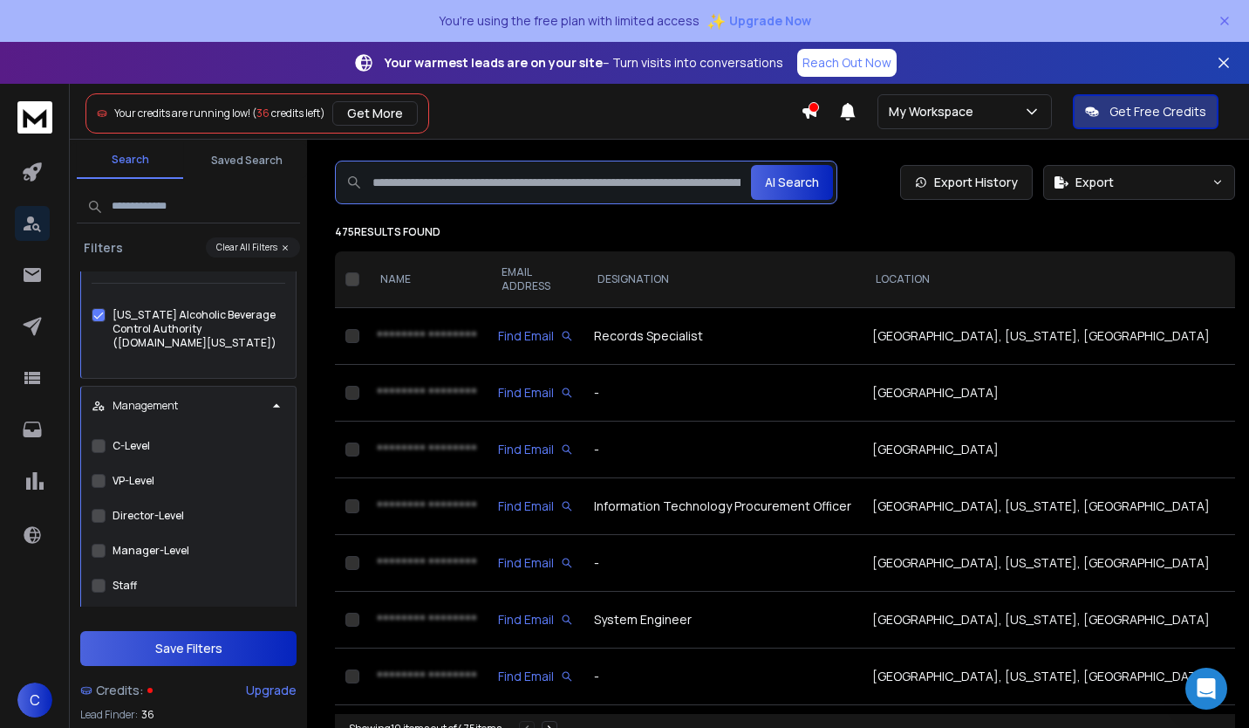
click at [97, 543] on button "Manager-Level" at bounding box center [99, 550] width 14 height 14
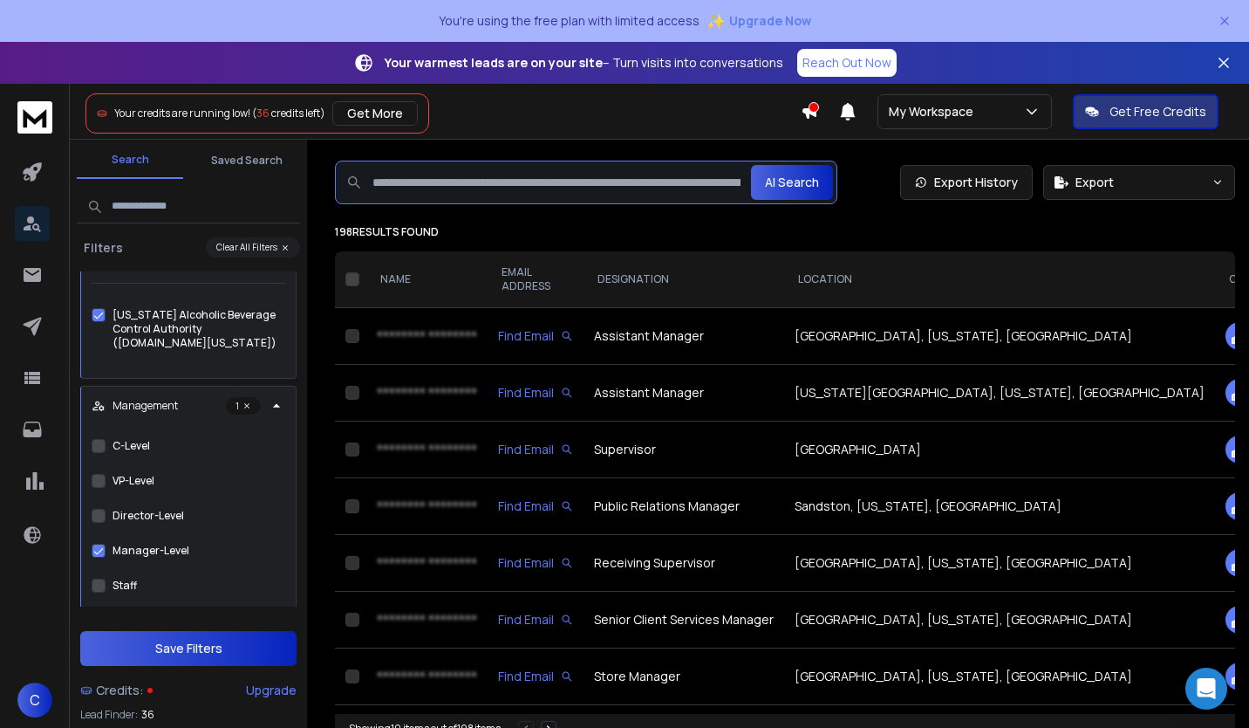
click at [556, 722] on icon at bounding box center [549, 728] width 14 height 14
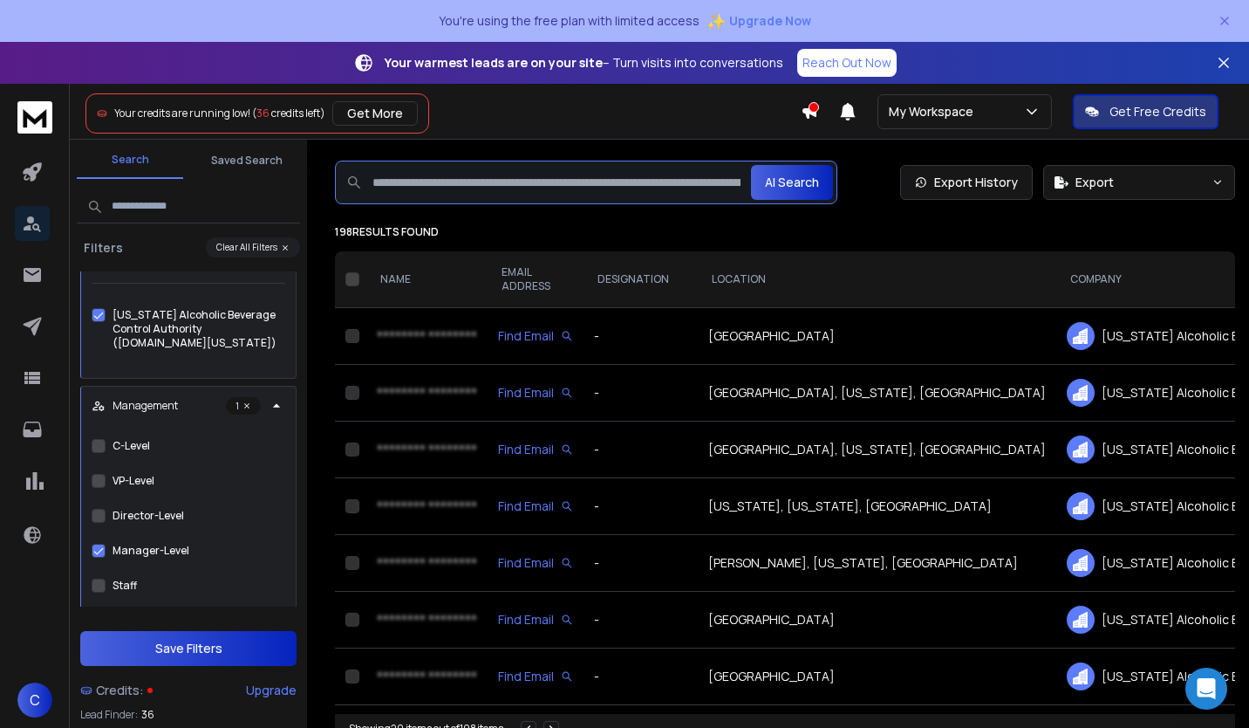
click at [557, 722] on icon at bounding box center [551, 728] width 14 height 14
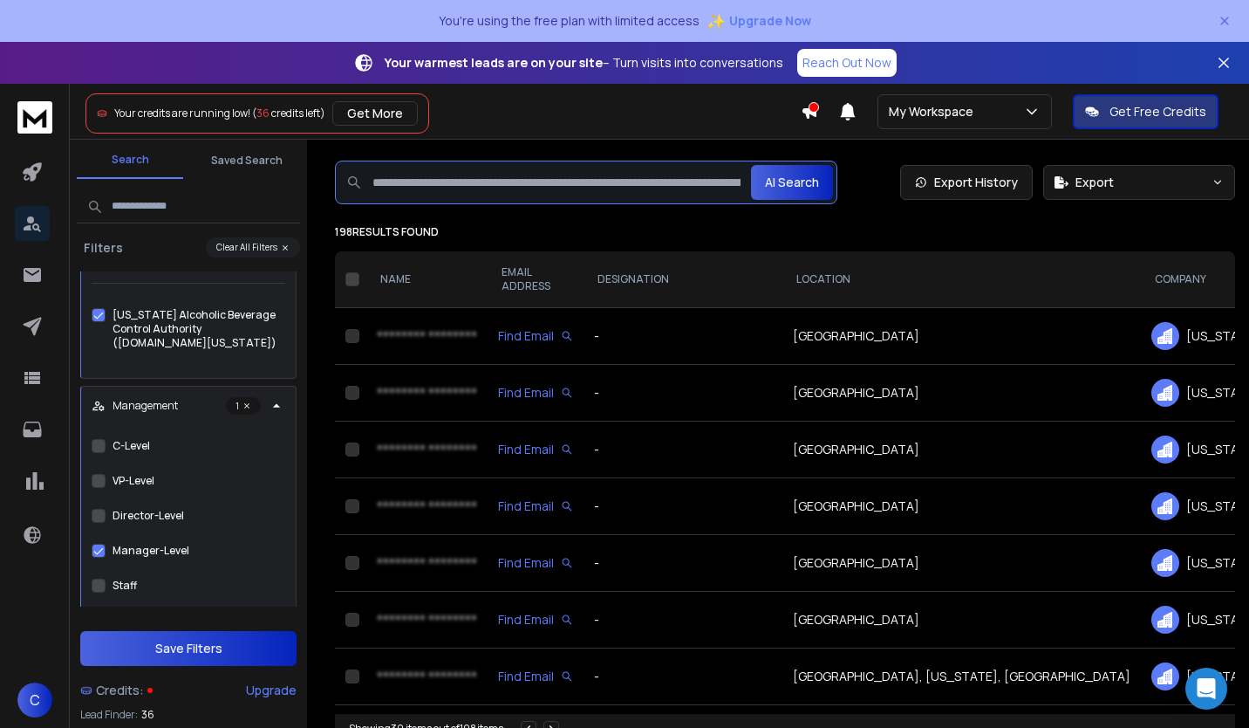
click at [557, 722] on icon at bounding box center [551, 728] width 14 height 14
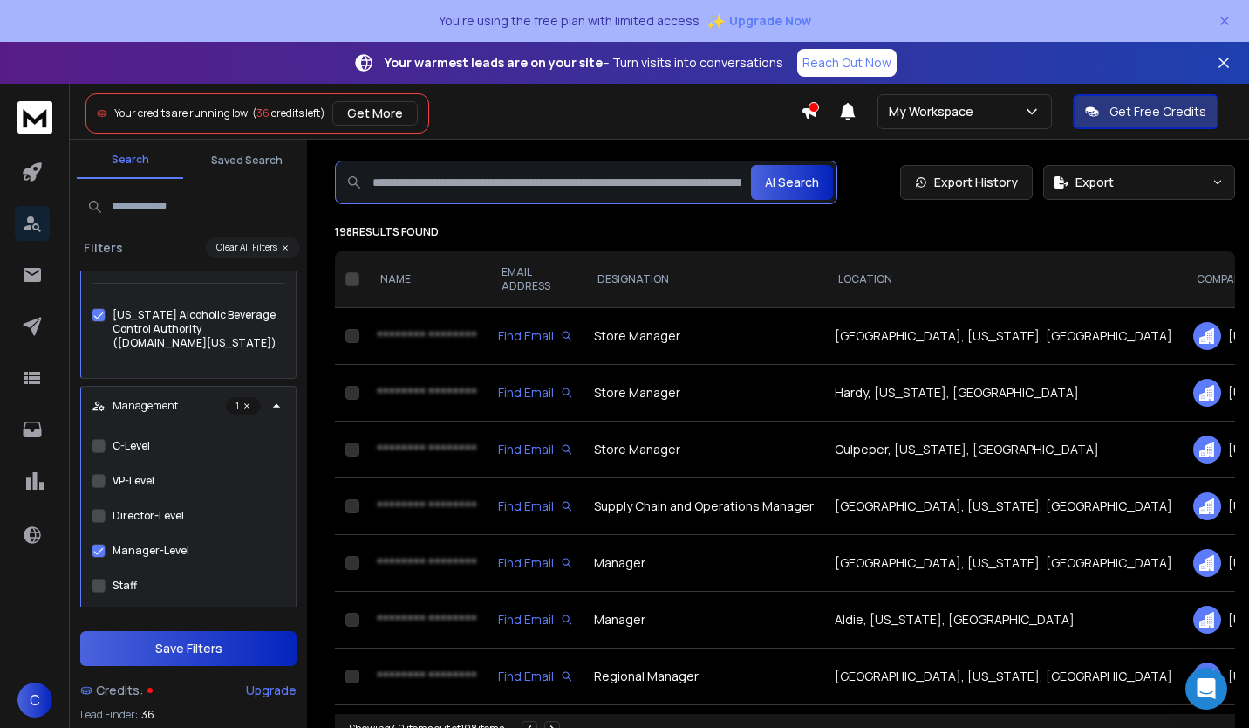
click at [557, 722] on icon at bounding box center [552, 728] width 14 height 14
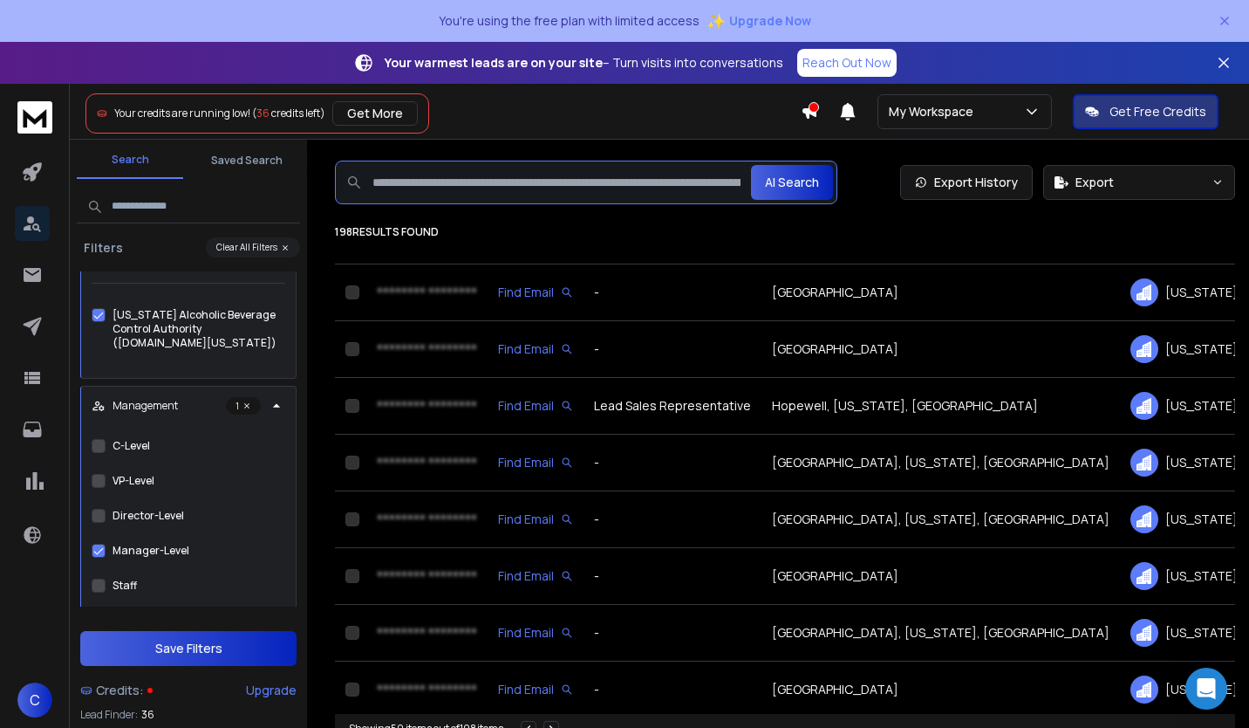
click at [561, 727] on html "**********" at bounding box center [624, 364] width 1249 height 728
click at [557, 725] on icon at bounding box center [551, 728] width 14 height 14
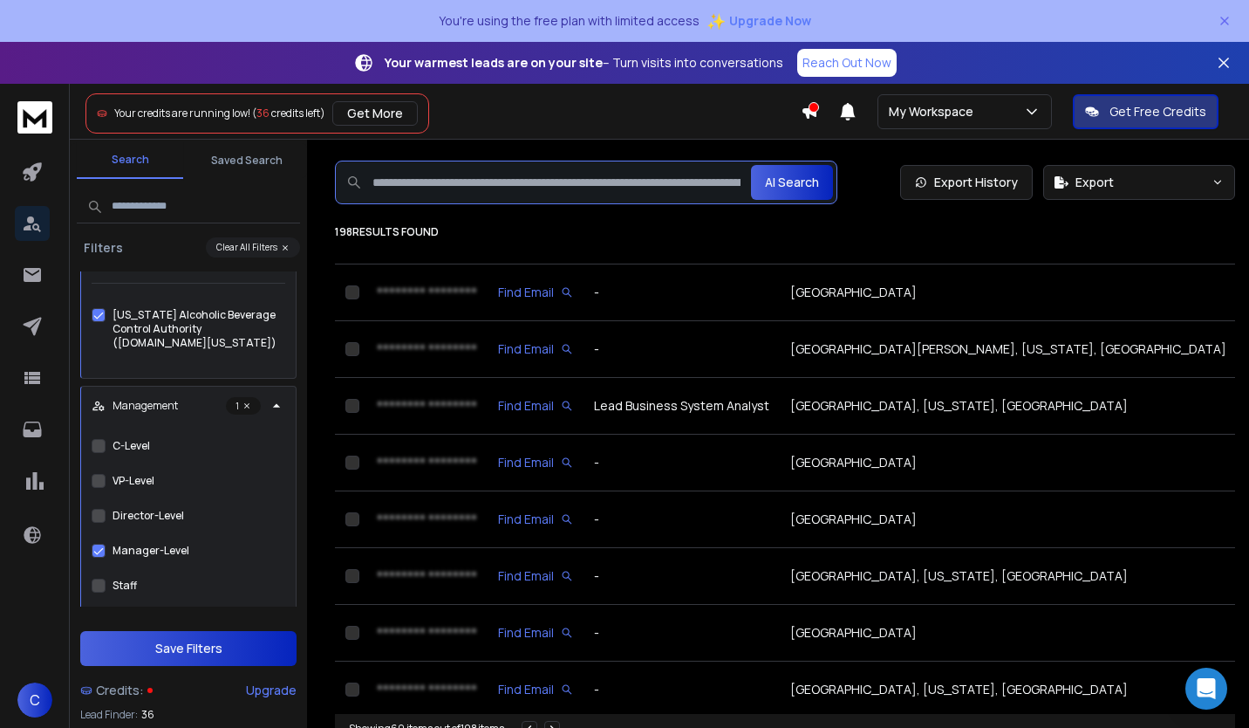
click at [559, 723] on icon at bounding box center [552, 728] width 14 height 14
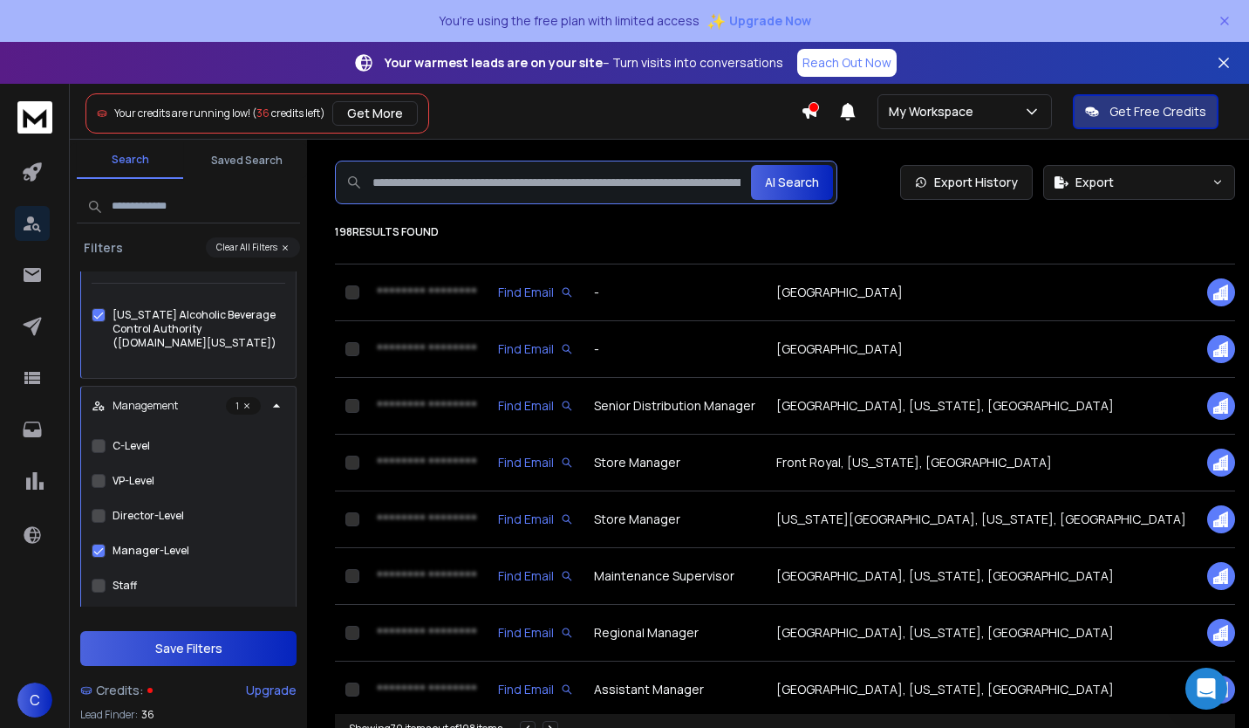
click at [557, 727] on icon at bounding box center [550, 728] width 14 height 14
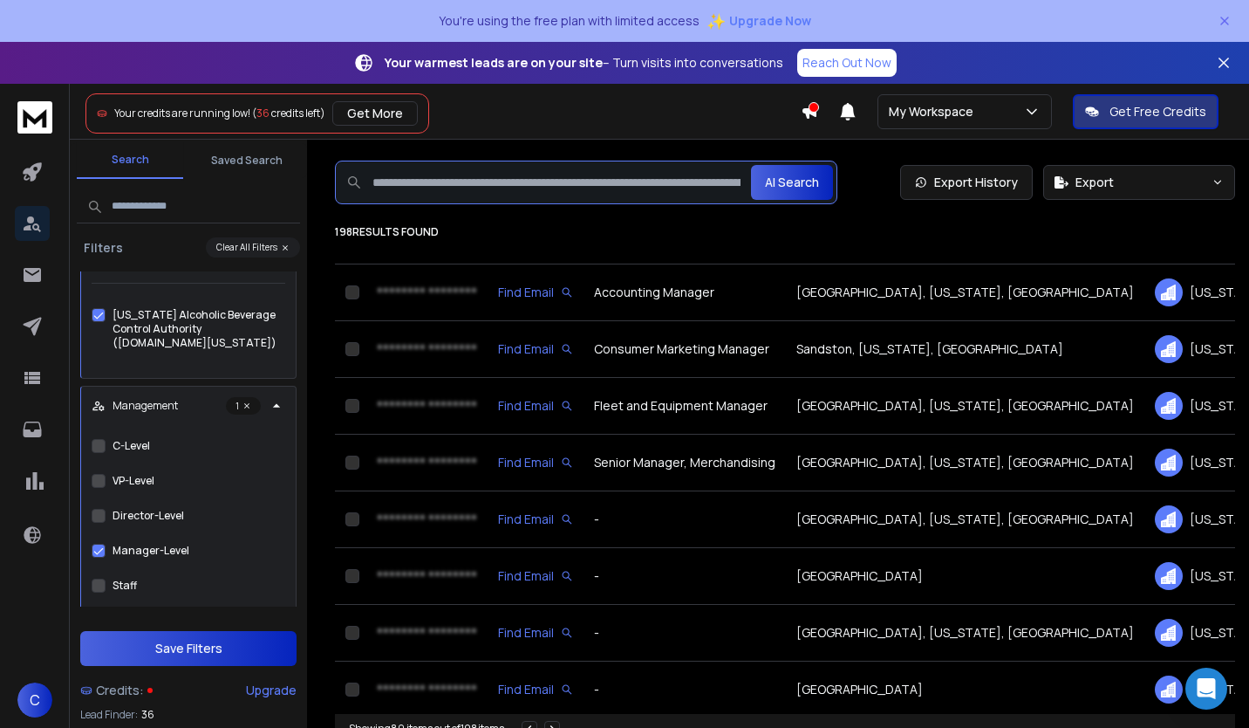
click at [559, 725] on icon at bounding box center [552, 728] width 14 height 14
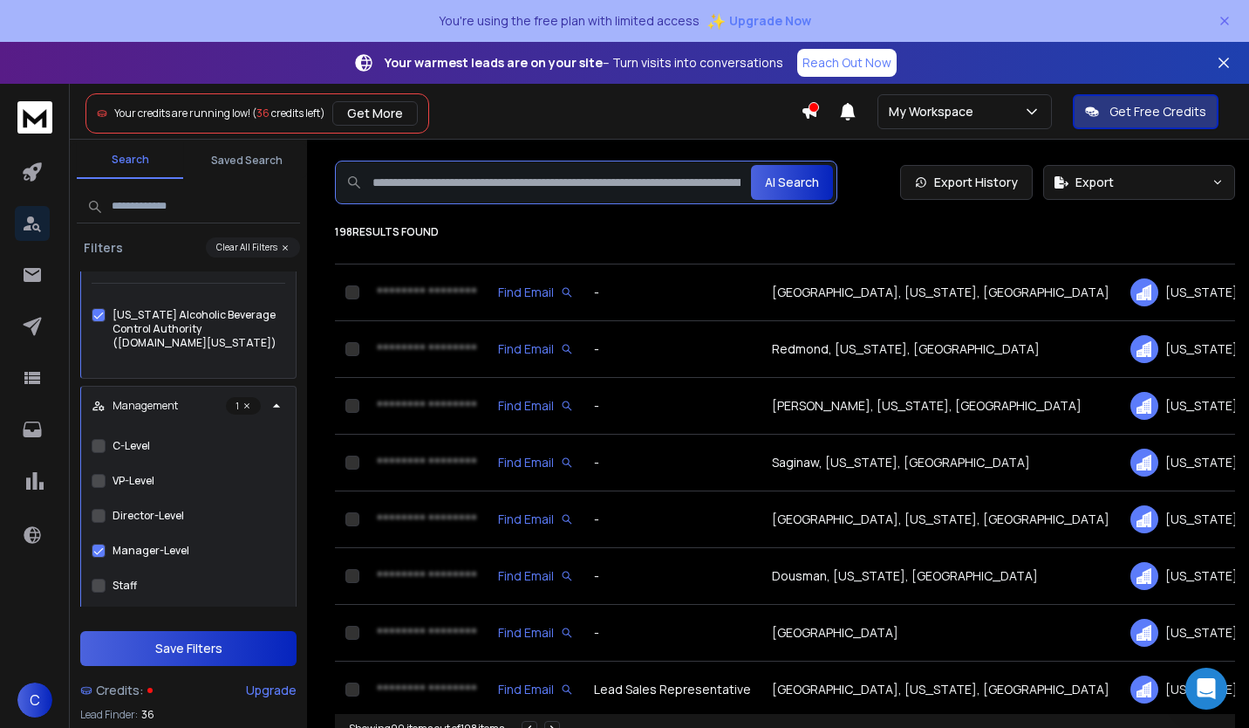
click at [559, 724] on icon at bounding box center [552, 728] width 14 height 14
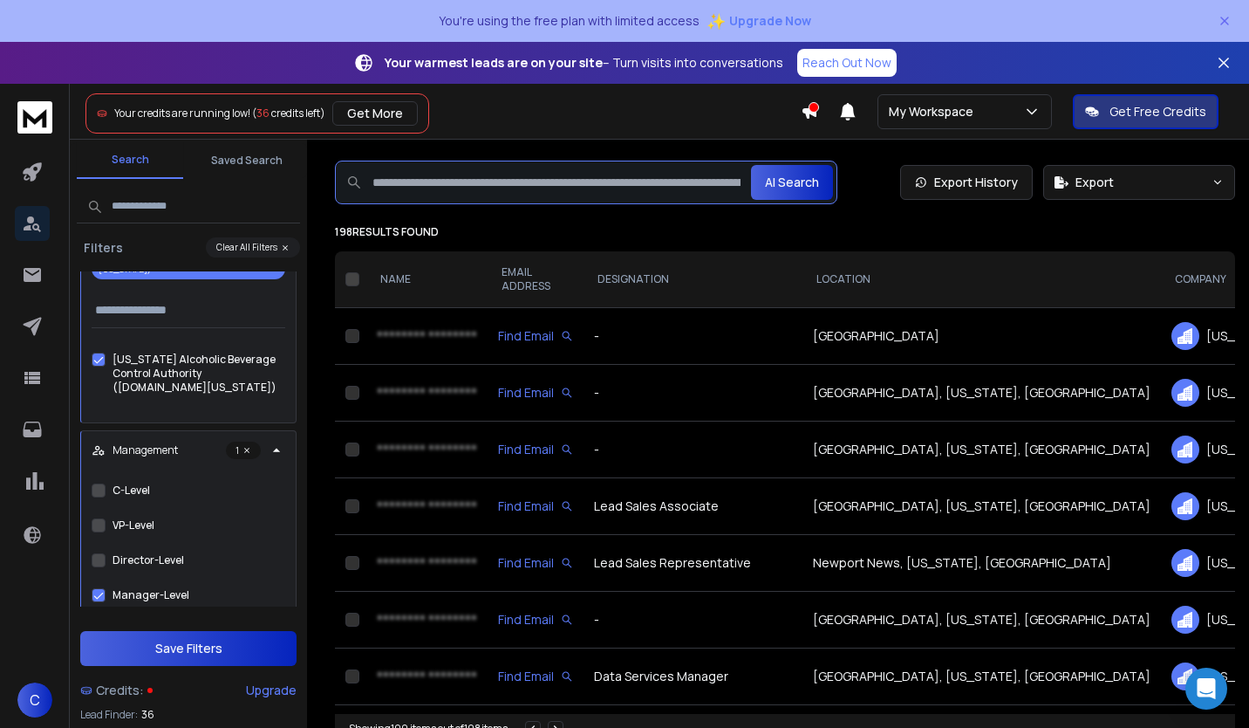
scroll to position [370, 0]
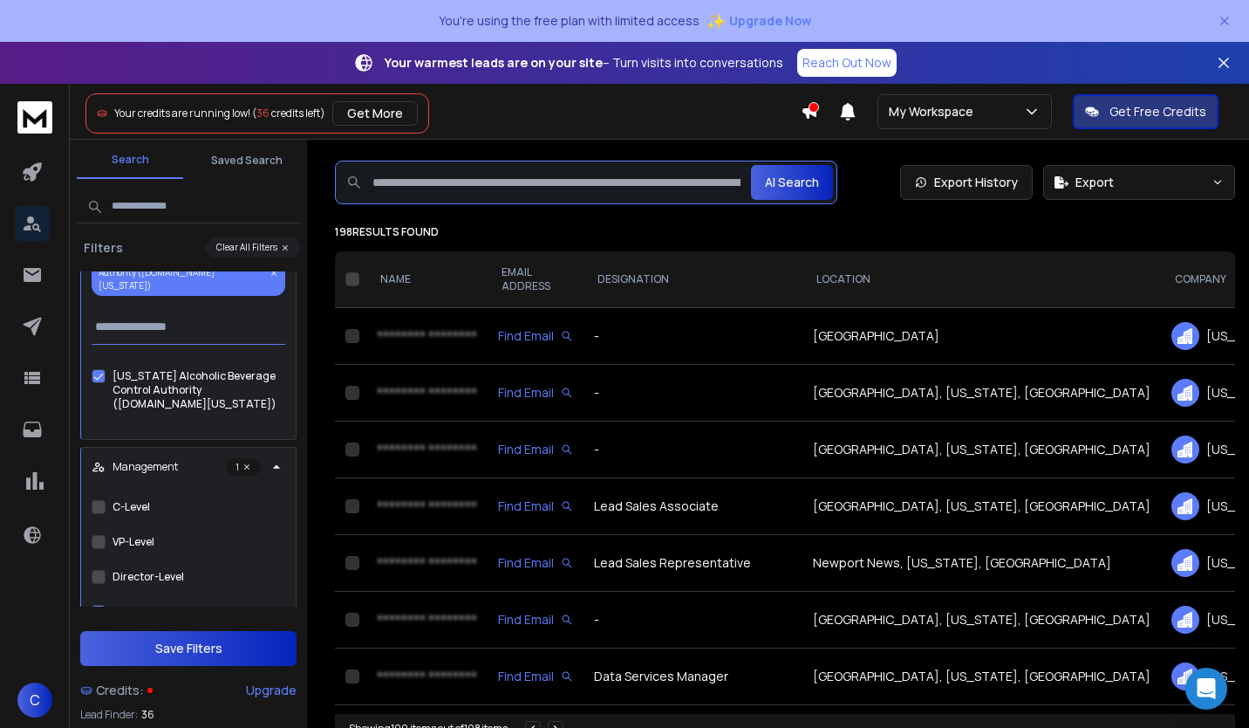
drag, startPoint x: 190, startPoint y: 308, endPoint x: 90, endPoint y: 308, distance: 100.3
click at [90, 308] on div "**********" at bounding box center [188, 323] width 216 height 233
drag, startPoint x: 201, startPoint y: 311, endPoint x: 94, endPoint y: 313, distance: 106.4
click at [94, 313] on input "**********" at bounding box center [189, 327] width 194 height 35
paste input
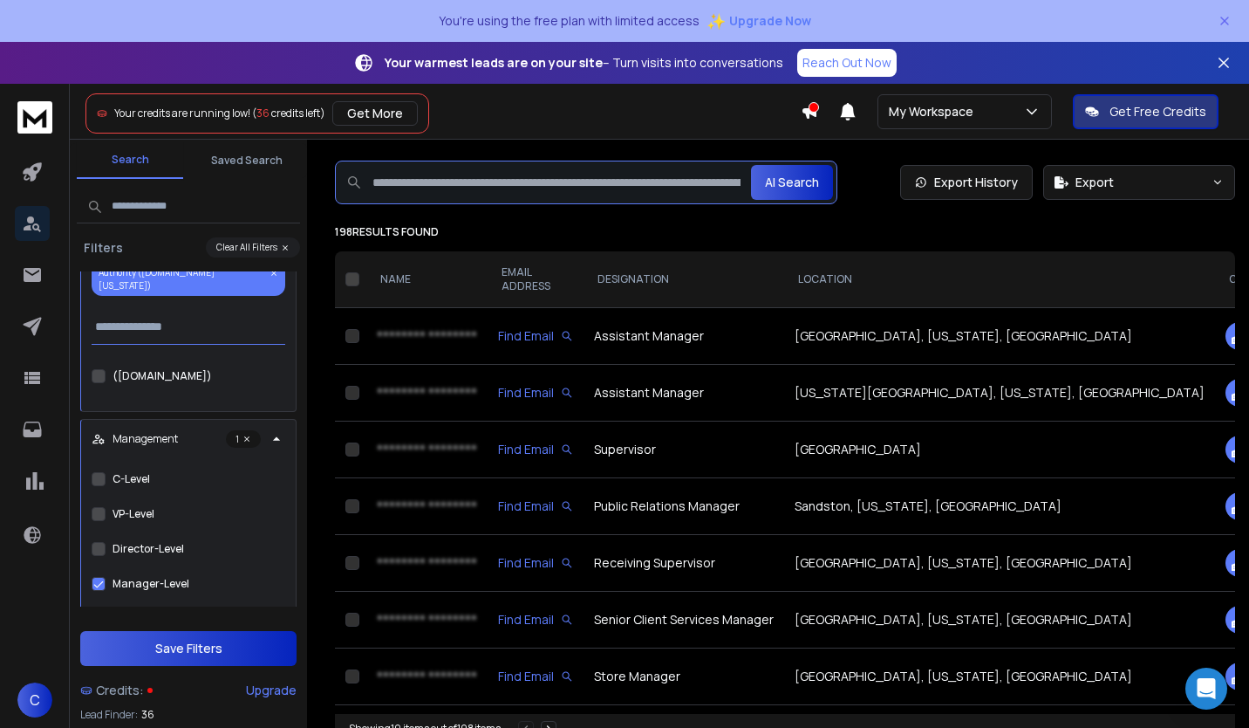
type input "**********"
click at [98, 369] on \(virginiaabc\ "([DOMAIN_NAME])" at bounding box center [99, 376] width 14 height 14
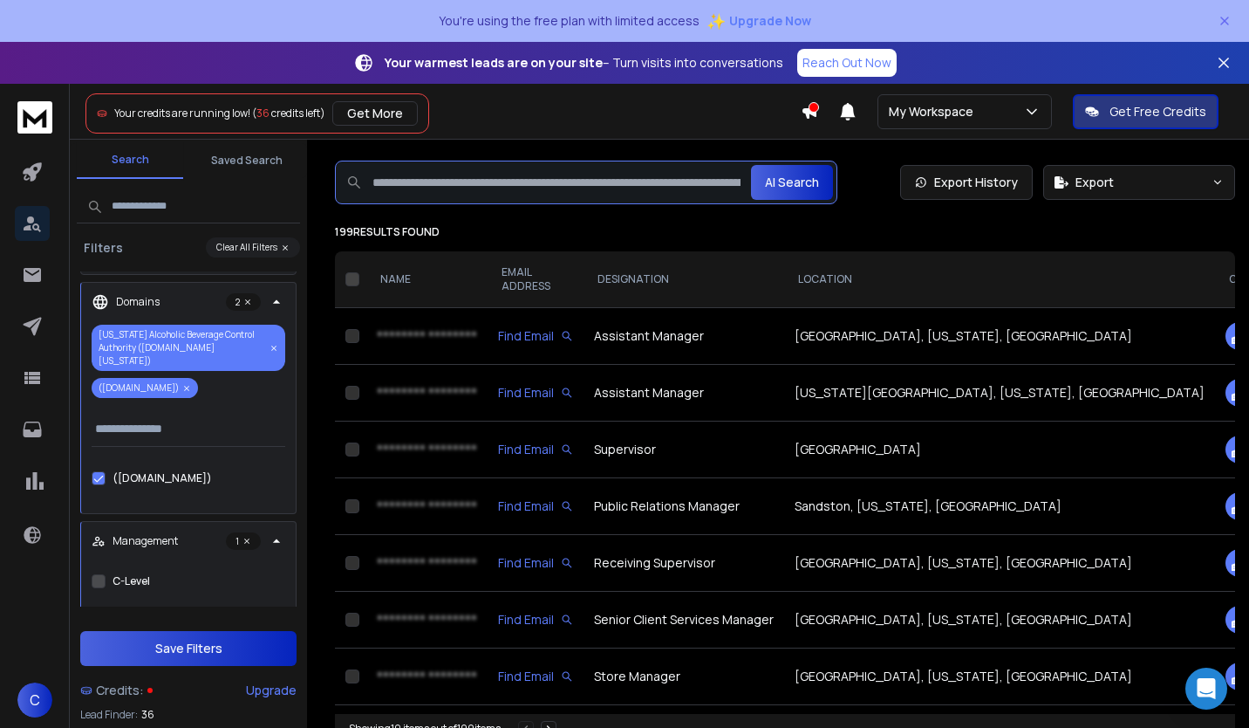
scroll to position [299, 0]
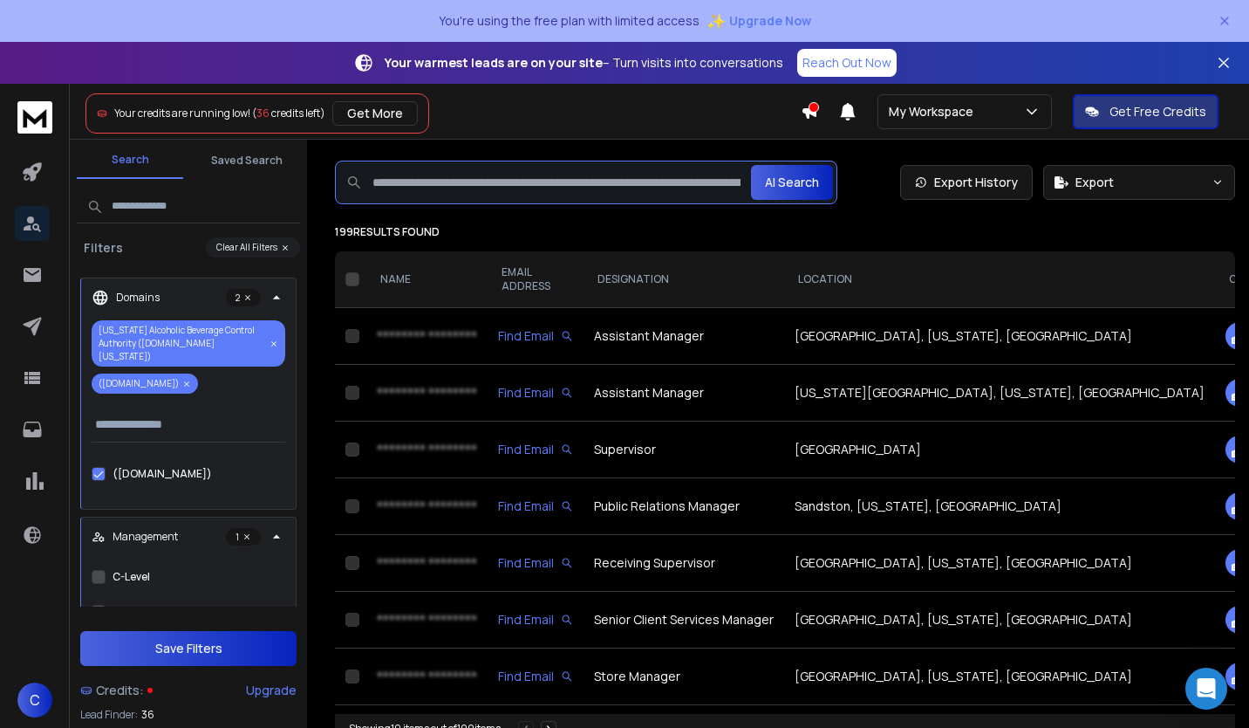
click at [270, 339] on icon at bounding box center [274, 343] width 9 height 9
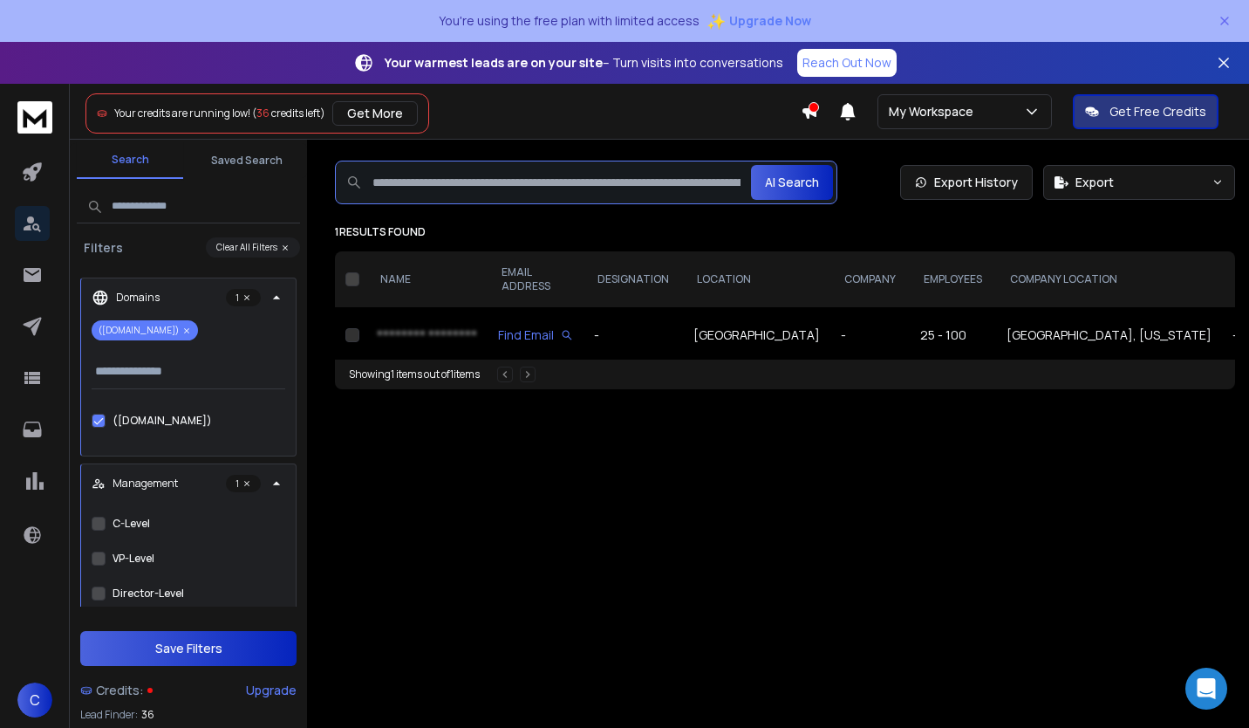
click at [99, 526] on button "C-Level" at bounding box center [99, 523] width 14 height 14
click at [95, 560] on button "VP-Level" at bounding box center [99, 558] width 14 height 14
click at [96, 593] on button "Director-Level" at bounding box center [99, 593] width 14 height 14
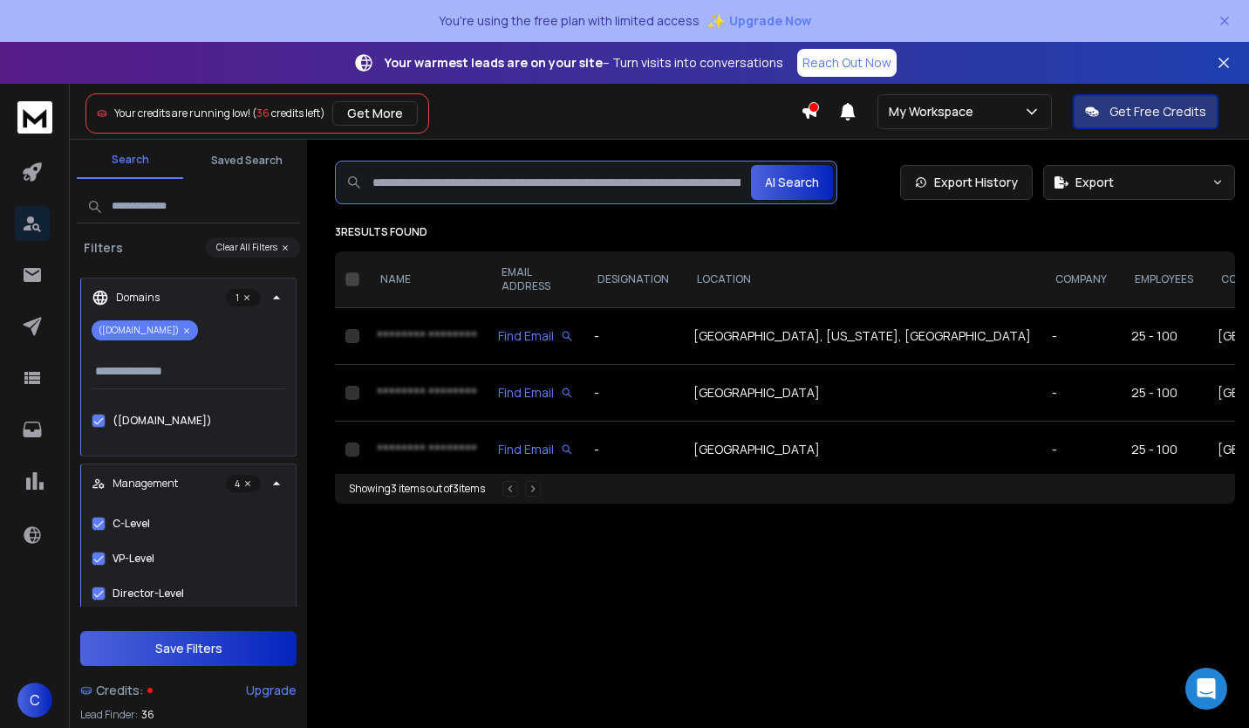
click at [505, 344] on div "Find Email" at bounding box center [535, 335] width 75 height 17
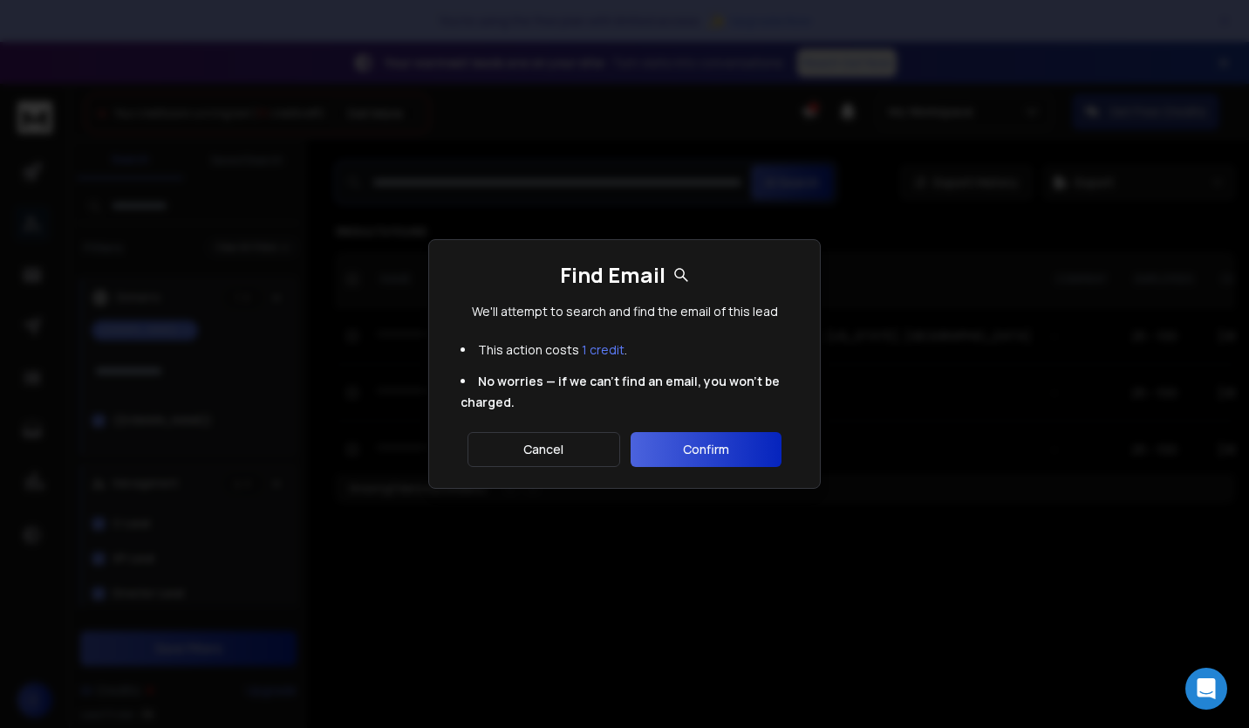
click at [728, 455] on button "Confirm" at bounding box center [706, 449] width 151 height 35
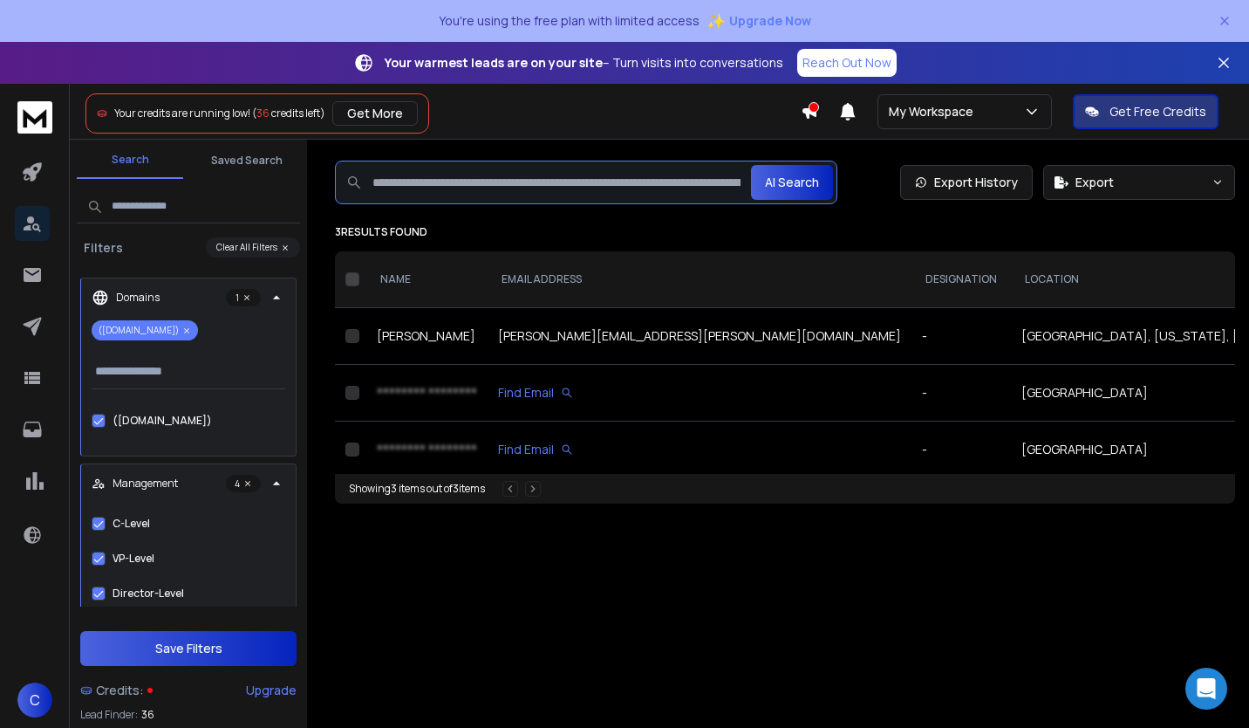
click at [516, 398] on div "Find Email" at bounding box center [699, 392] width 403 height 17
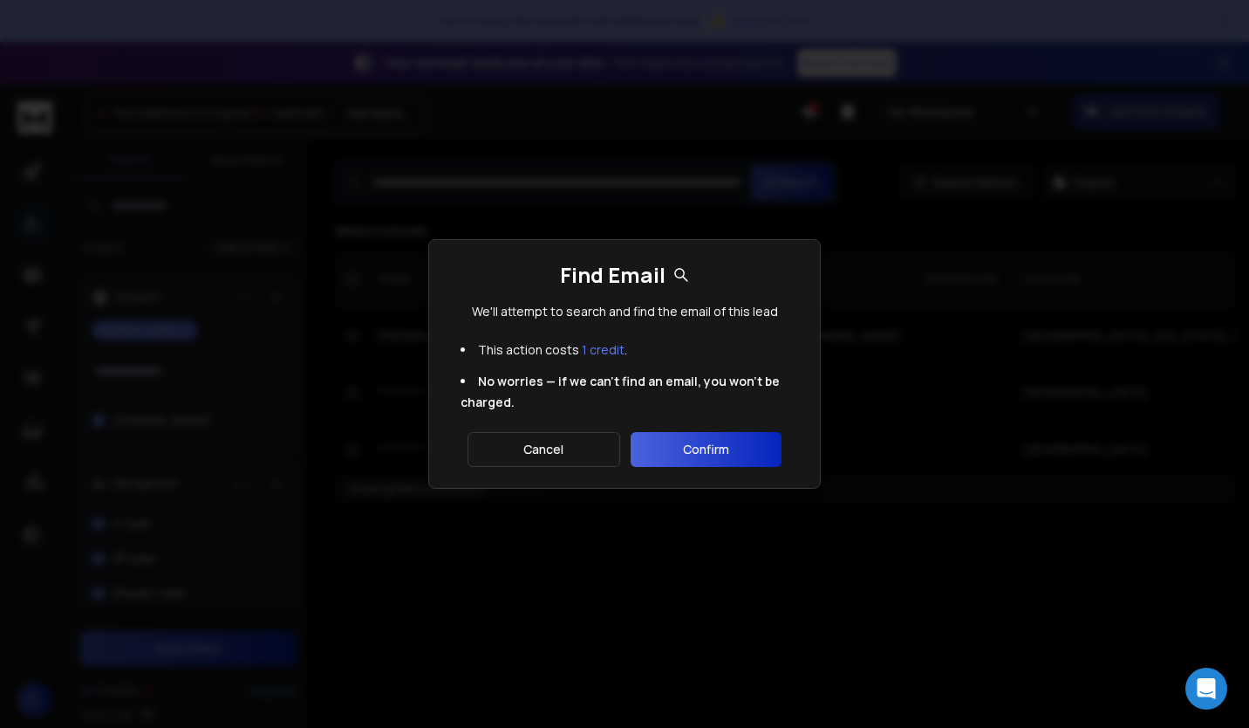
click at [658, 448] on button "Confirm" at bounding box center [706, 449] width 151 height 35
